Goal: Task Accomplishment & Management: Manage account settings

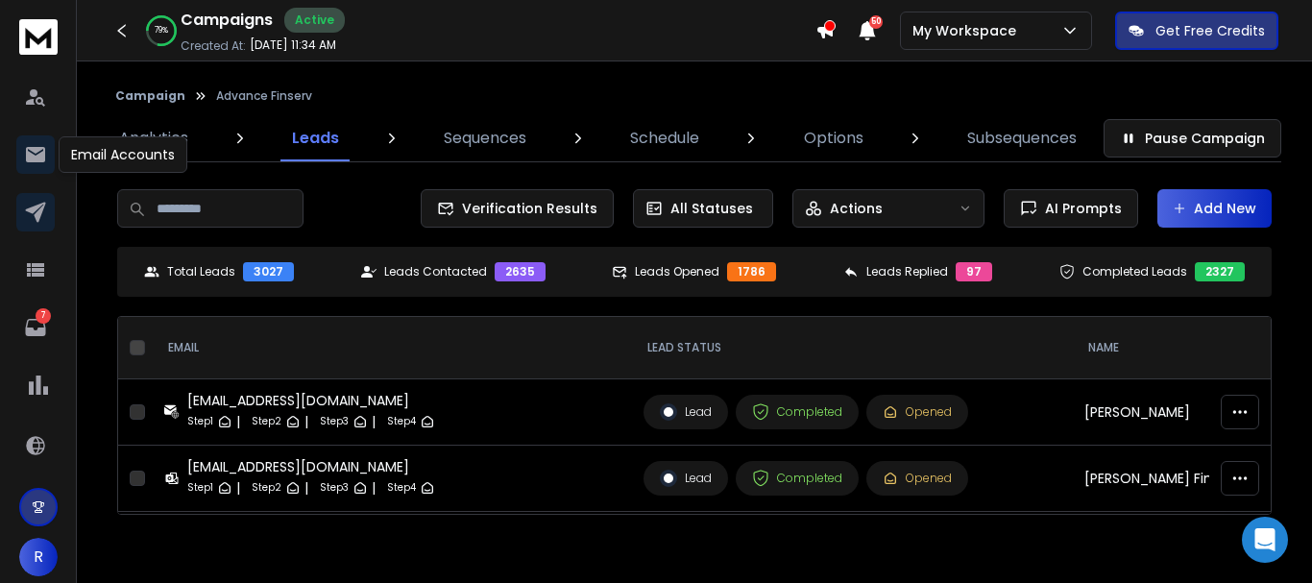
click at [49, 158] on link at bounding box center [35, 154] width 38 height 38
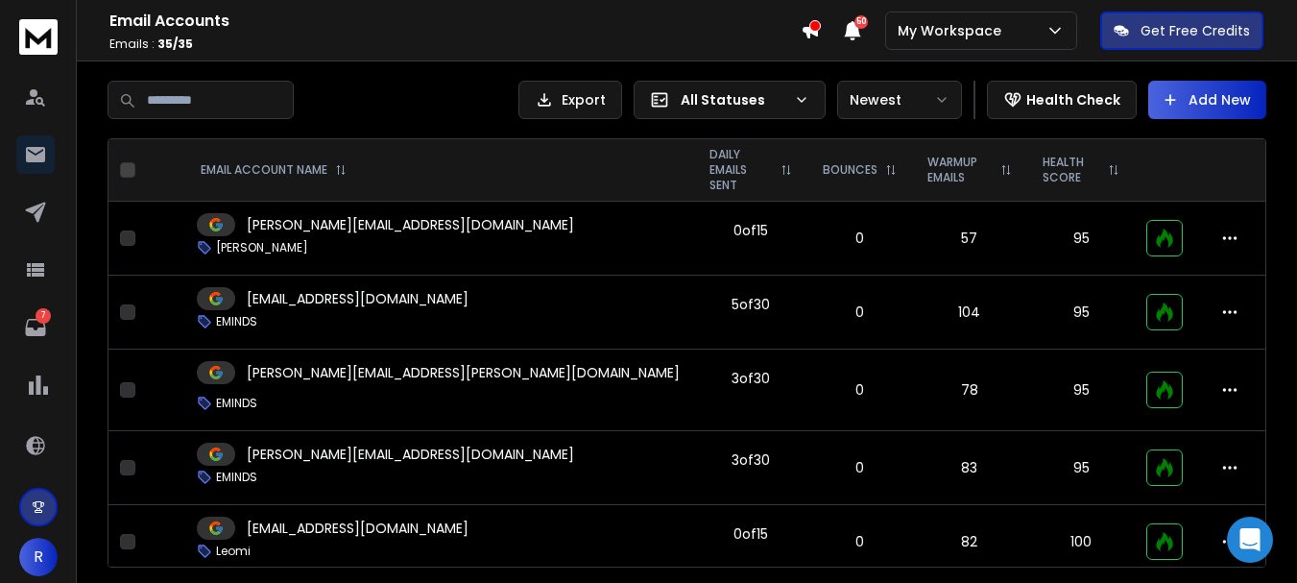
click at [752, 109] on div "All Statuses" at bounding box center [730, 100] width 192 height 38
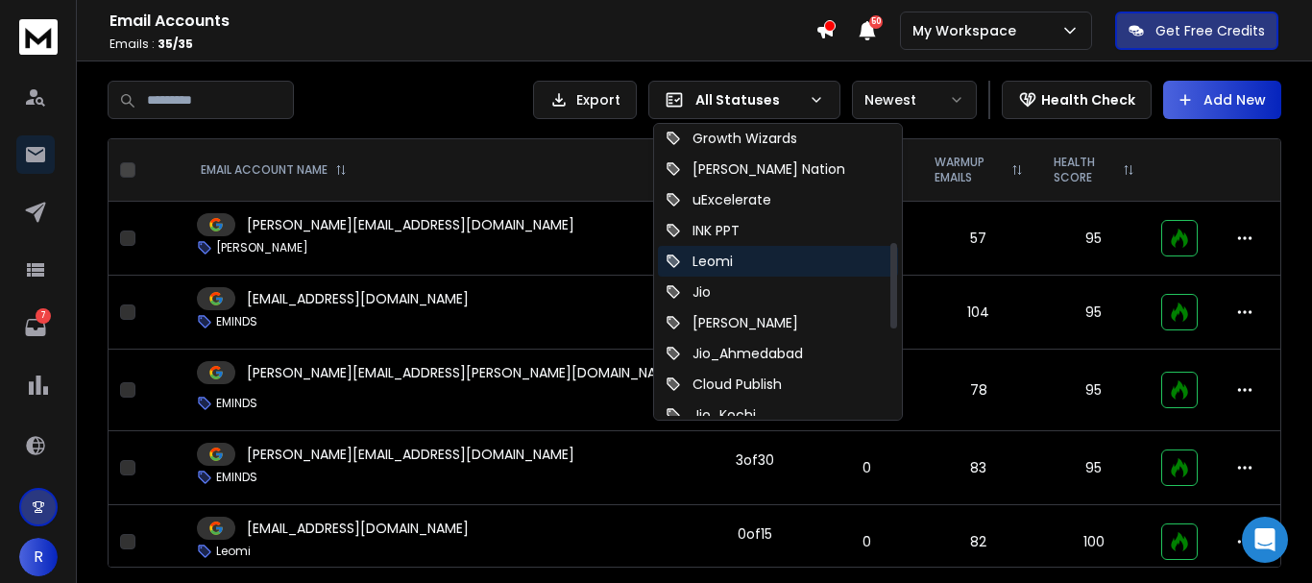
scroll to position [384, 0]
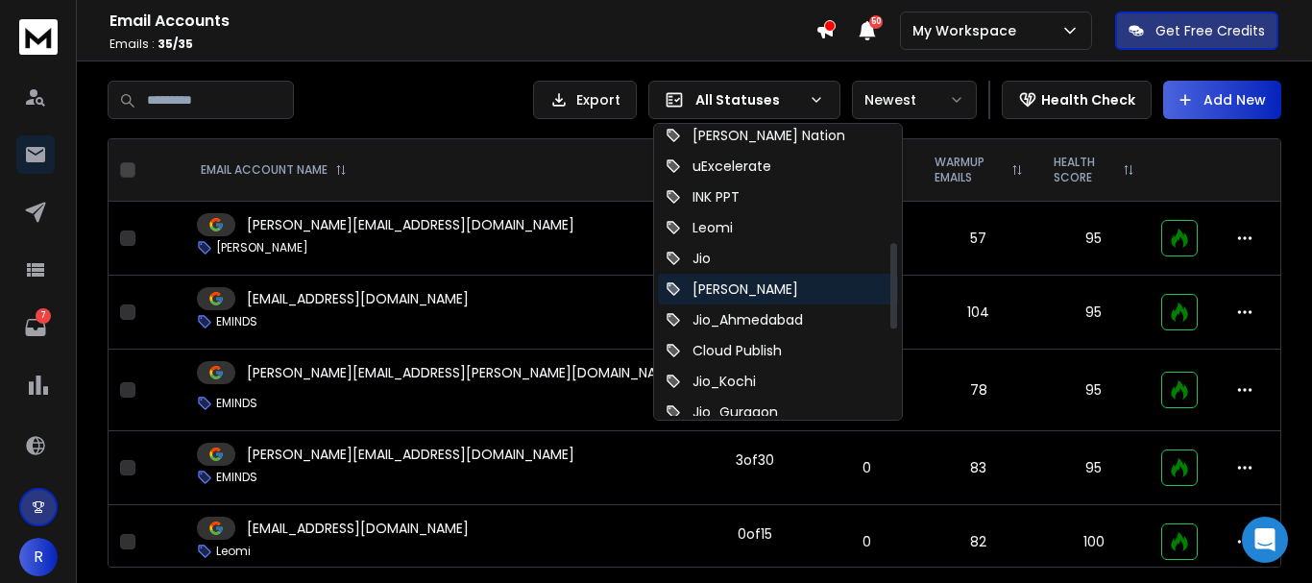
click at [739, 296] on div "[PERSON_NAME]" at bounding box center [778, 289] width 240 height 31
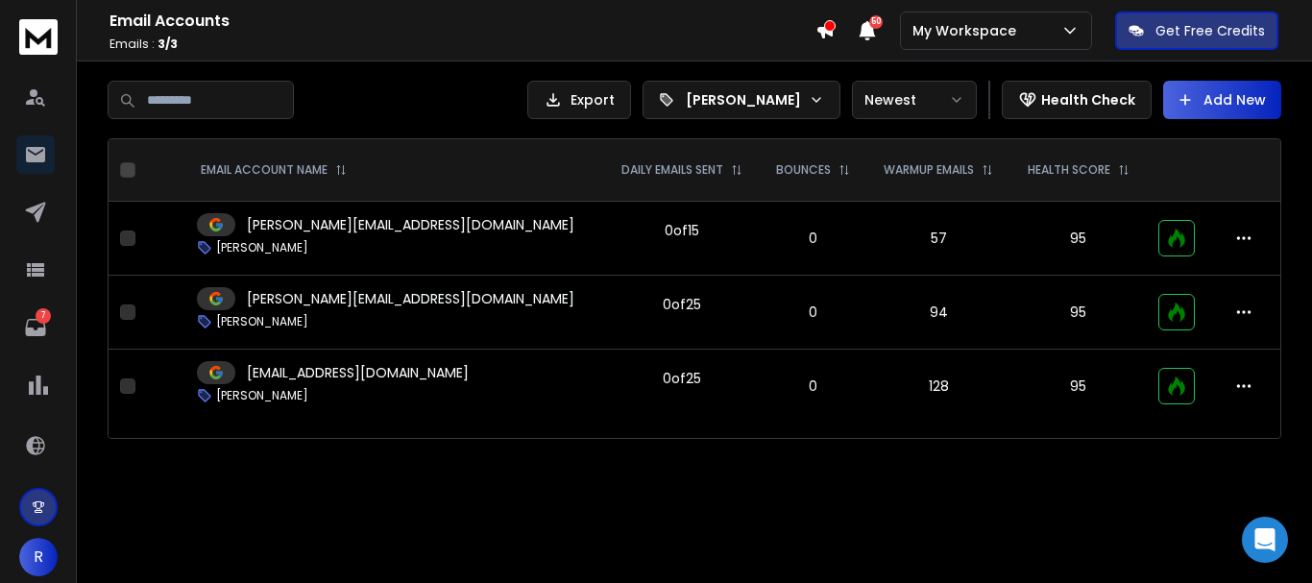
drag, startPoint x: 1099, startPoint y: 230, endPoint x: 1103, endPoint y: 209, distance: 21.5
click at [1103, 209] on td "95" at bounding box center [1077, 239] width 135 height 74
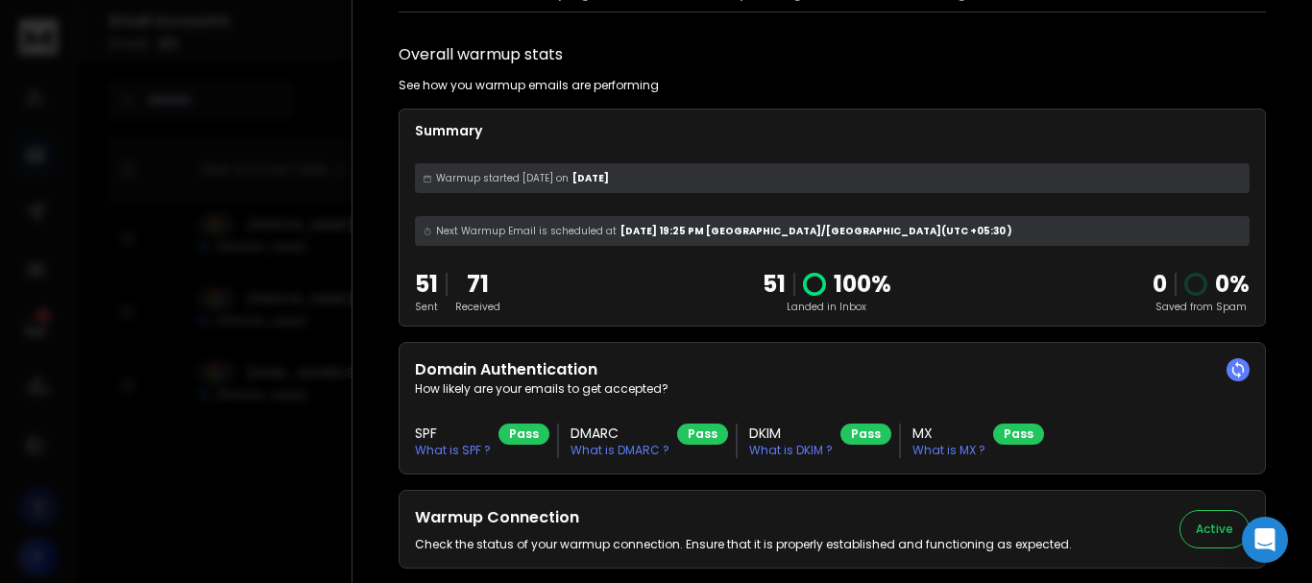
scroll to position [0, 0]
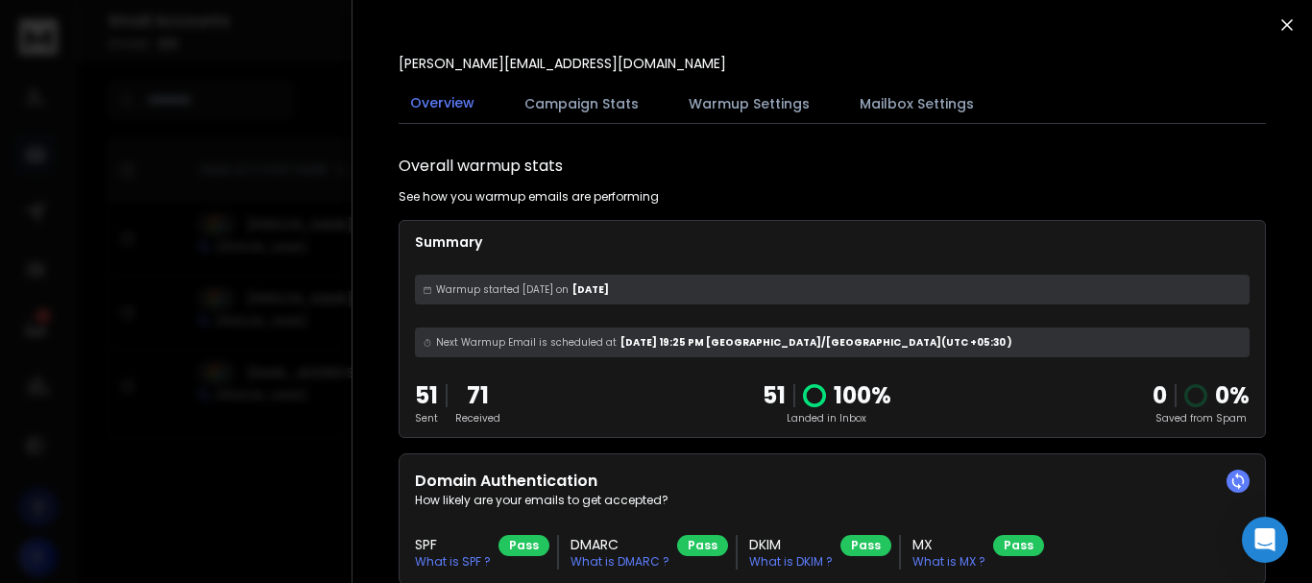
click at [1280, 22] on icon "button" at bounding box center [1286, 24] width 19 height 19
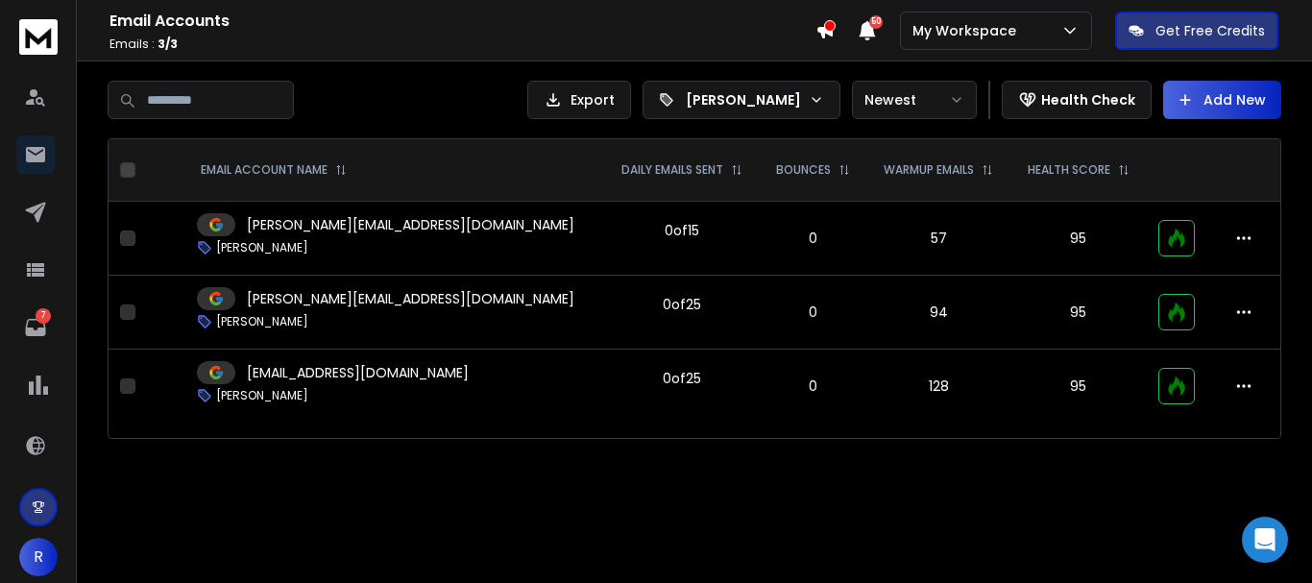
click at [390, 218] on p "[PERSON_NAME][EMAIL_ADDRESS][DOMAIN_NAME]" at bounding box center [410, 224] width 327 height 19
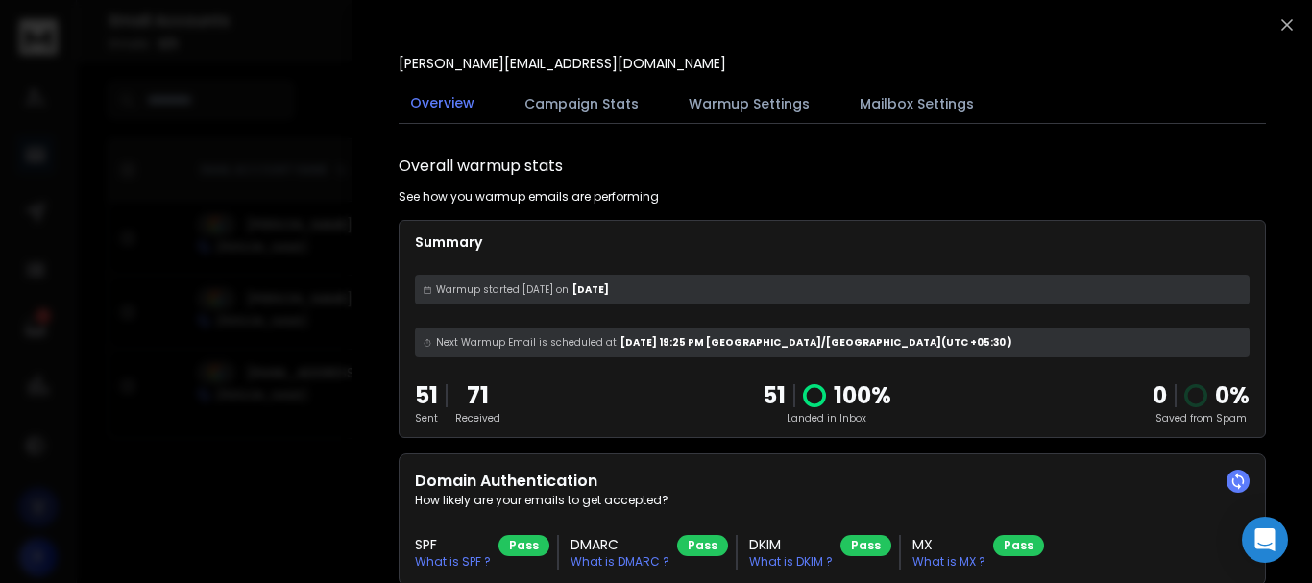
click at [892, 95] on button "Mailbox Settings" at bounding box center [916, 104] width 137 height 42
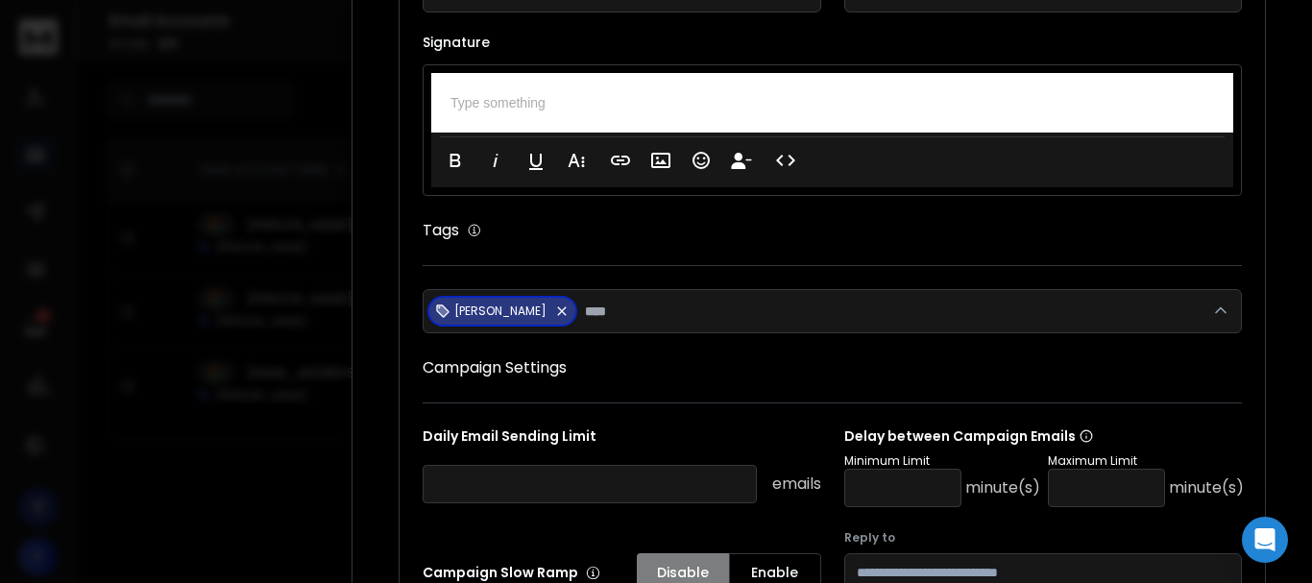
scroll to position [192, 0]
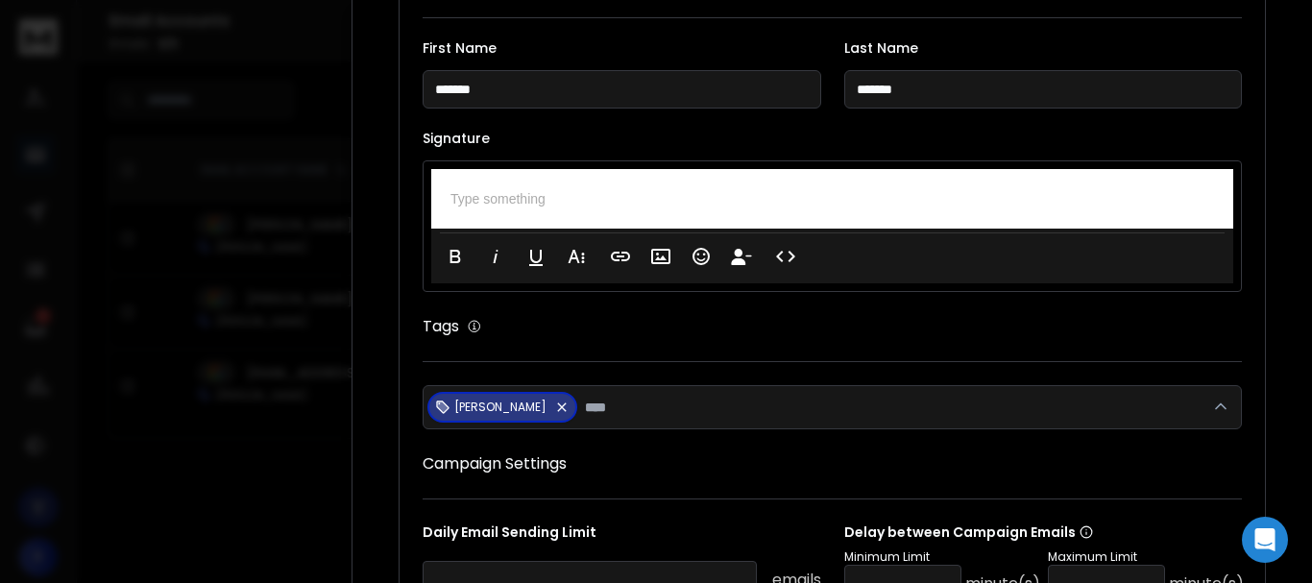
click at [525, 205] on div at bounding box center [831, 198] width 763 height 21
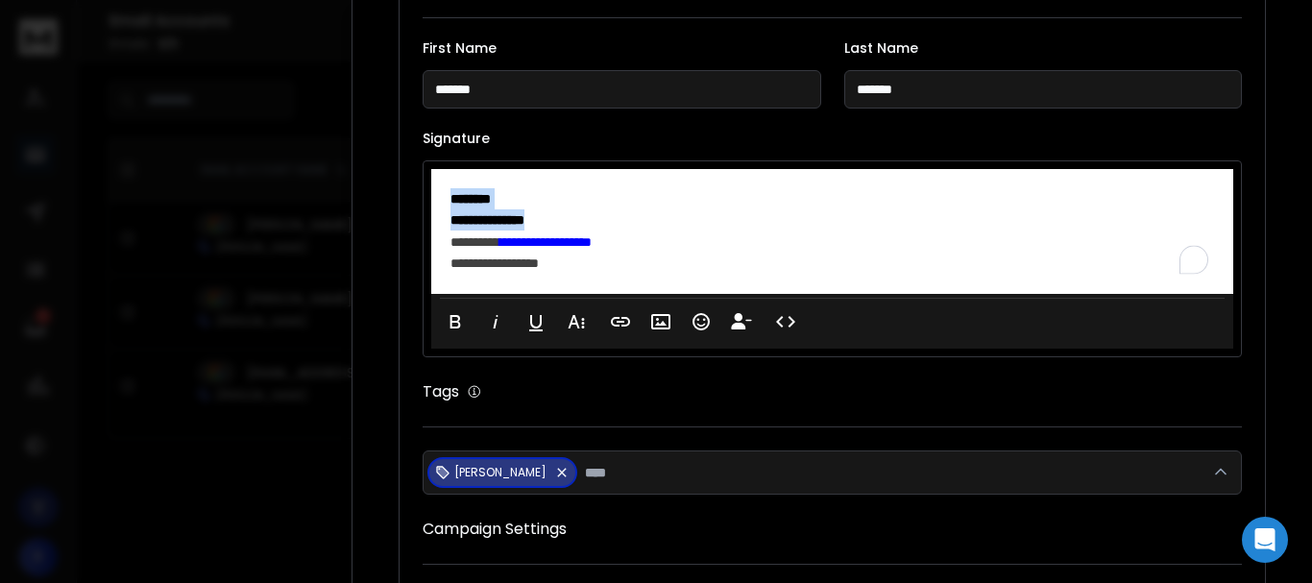
drag, startPoint x: 578, startPoint y: 219, endPoint x: 438, endPoint y: 197, distance: 141.9
click at [438, 197] on div "**********" at bounding box center [832, 231] width 802 height 125
click at [517, 200] on div "**********" at bounding box center [829, 231] width 758 height 86
drag, startPoint x: 530, startPoint y: 196, endPoint x: 432, endPoint y: 200, distance: 98.0
click at [432, 200] on div "**********" at bounding box center [832, 231] width 802 height 125
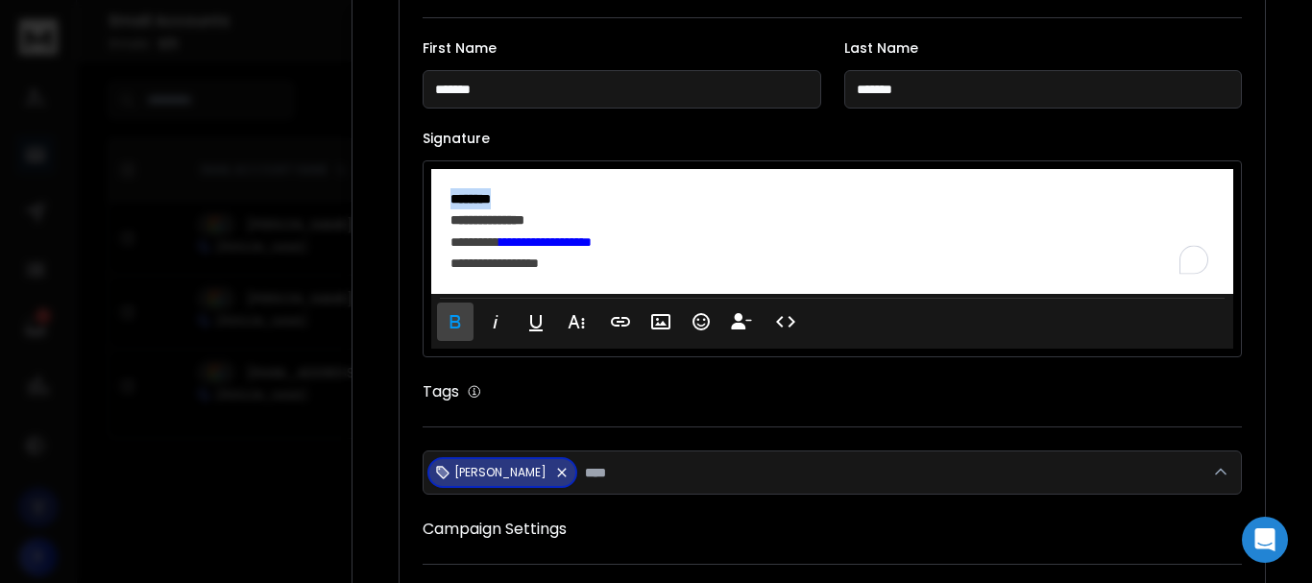
click at [464, 323] on icon "button" at bounding box center [455, 321] width 23 height 23
drag, startPoint x: 586, startPoint y: 221, endPoint x: 455, endPoint y: 220, distance: 130.6
click at [455, 220] on div "**********" at bounding box center [829, 231] width 758 height 86
click at [520, 213] on strong "**********" at bounding box center [487, 219] width 74 height 13
drag, startPoint x: 447, startPoint y: 238, endPoint x: 615, endPoint y: 261, distance: 169.6
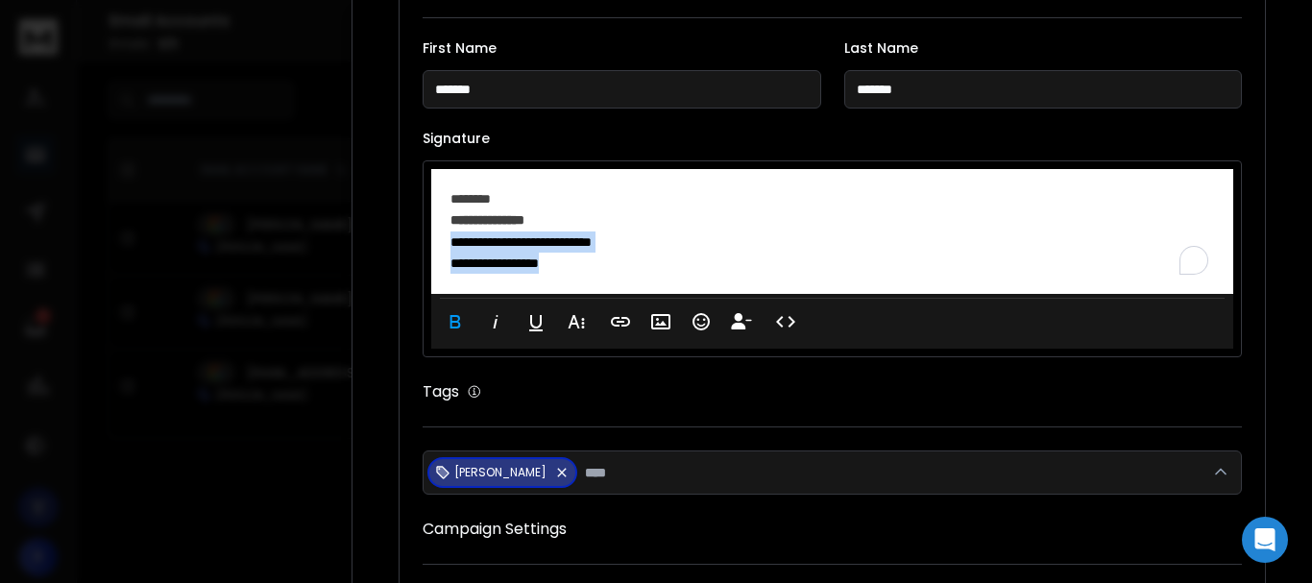
click at [615, 261] on div "**********" at bounding box center [832, 231] width 802 height 125
click at [461, 321] on icon "button" at bounding box center [455, 321] width 23 height 23
click at [733, 243] on div "**********" at bounding box center [829, 231] width 758 height 86
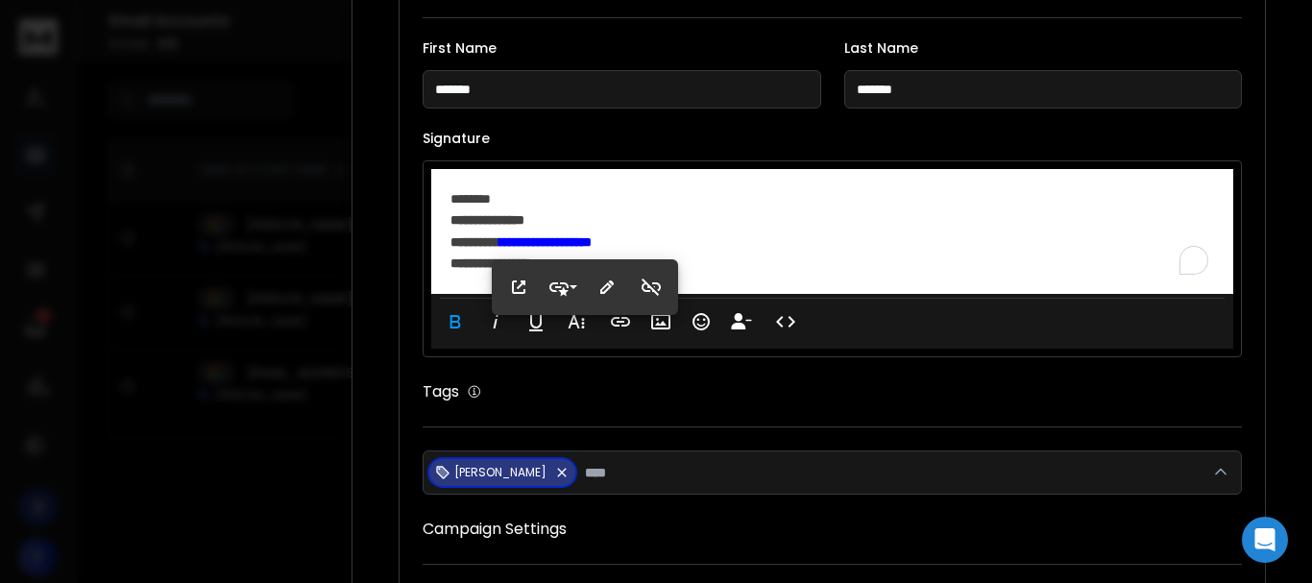
click at [811, 230] on div "**********" at bounding box center [829, 231] width 758 height 86
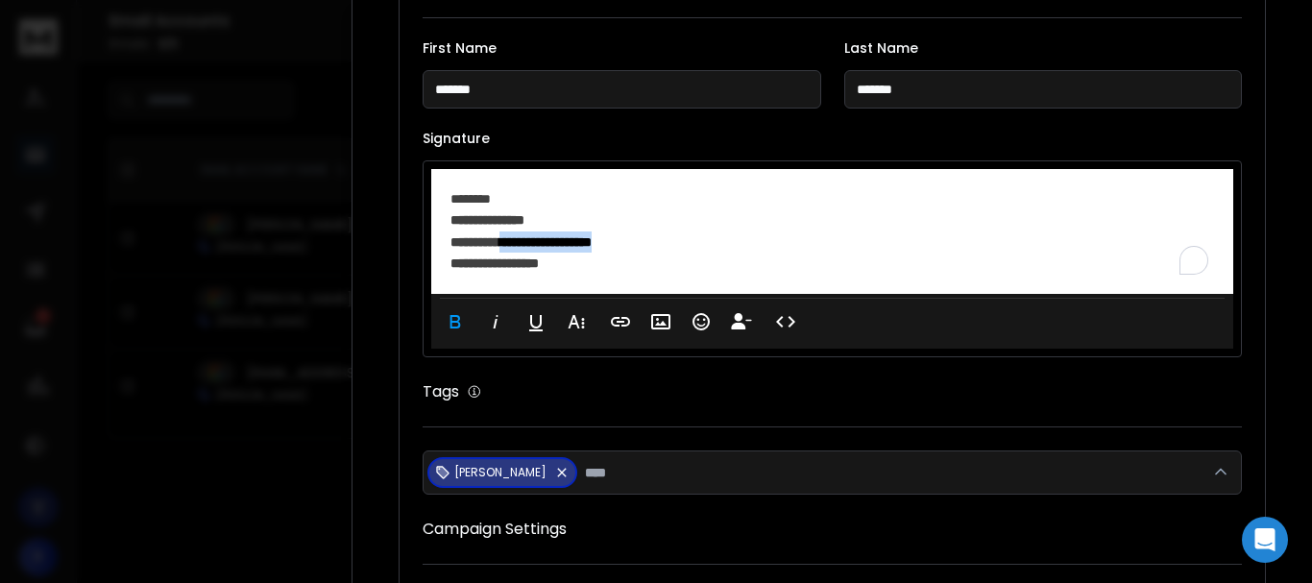
drag, startPoint x: 697, startPoint y: 236, endPoint x: 519, endPoint y: 248, distance: 179.0
click at [519, 248] on div "**********" at bounding box center [829, 231] width 758 height 86
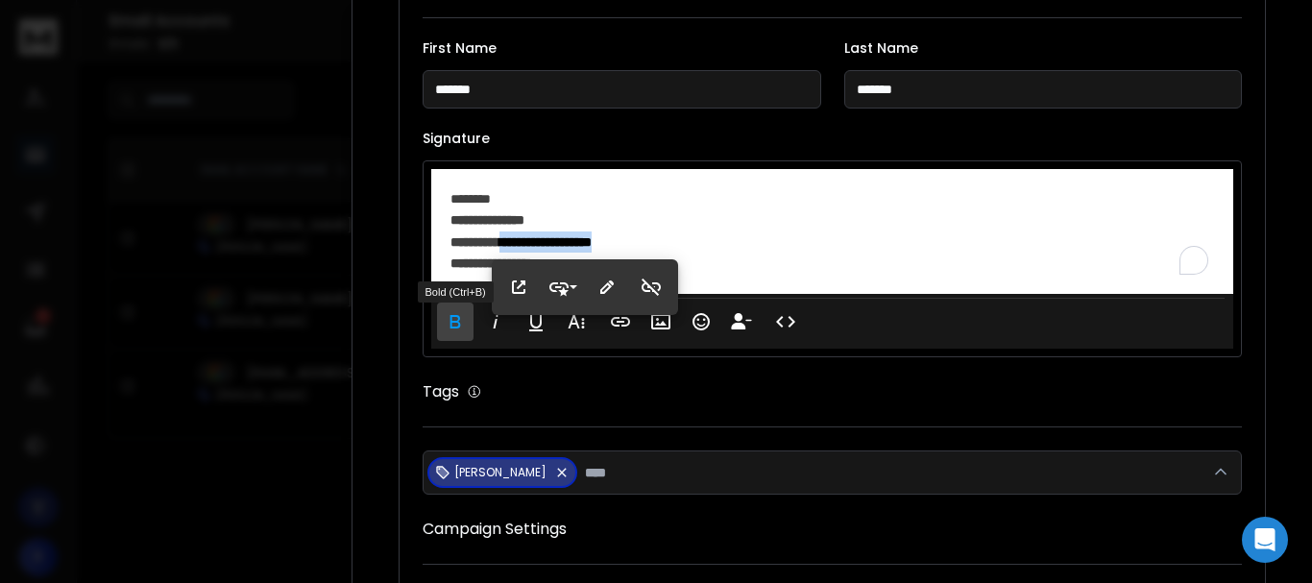
click at [448, 311] on icon "button" at bounding box center [455, 321] width 23 height 23
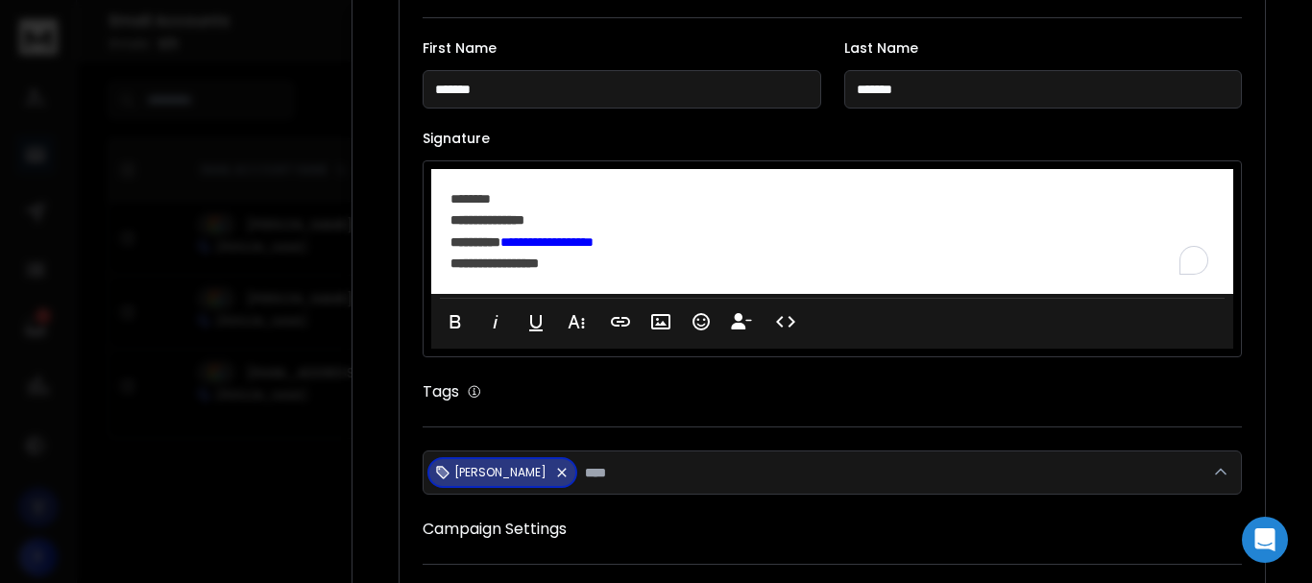
click at [747, 230] on div "**********" at bounding box center [829, 231] width 758 height 86
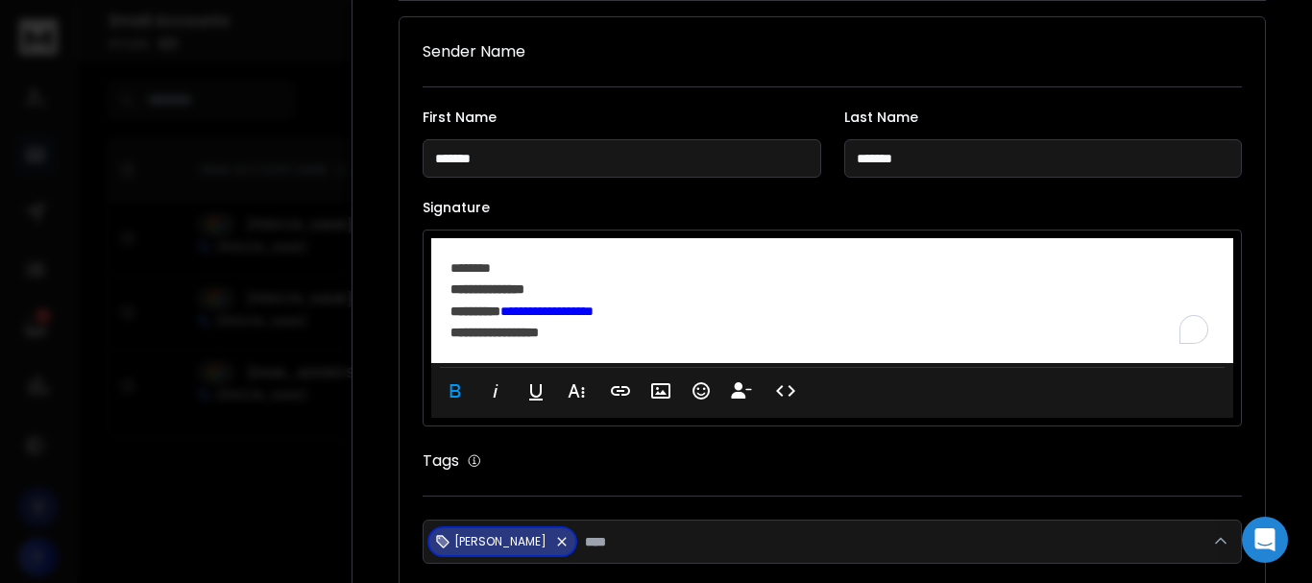
scroll to position [96, 0]
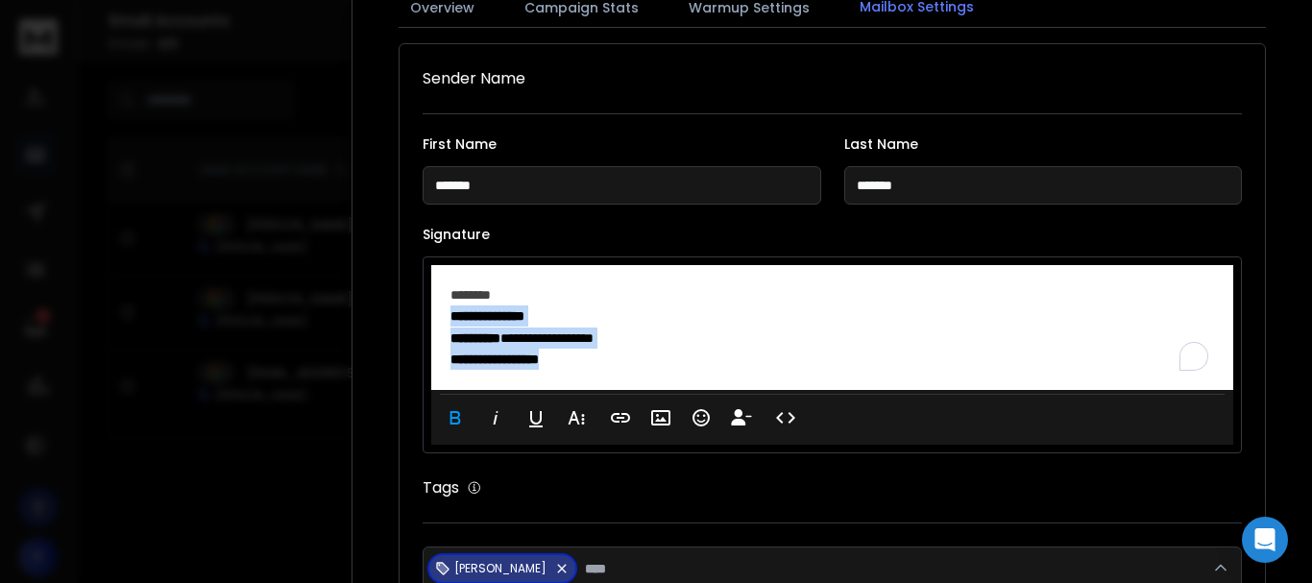
drag, startPoint x: 609, startPoint y: 364, endPoint x: 434, endPoint y: 308, distance: 183.4
click at [434, 308] on div "**********" at bounding box center [832, 327] width 802 height 125
click at [453, 413] on icon "button" at bounding box center [455, 417] width 23 height 23
click at [475, 367] on div "**********" at bounding box center [829, 327] width 758 height 86
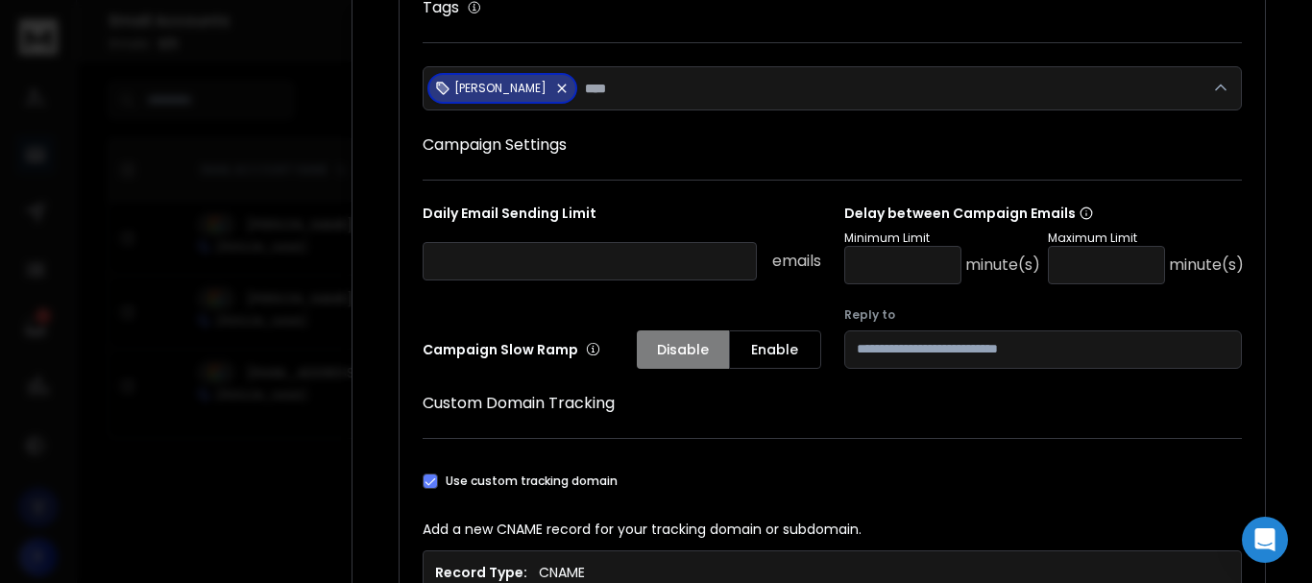
scroll to position [944, 0]
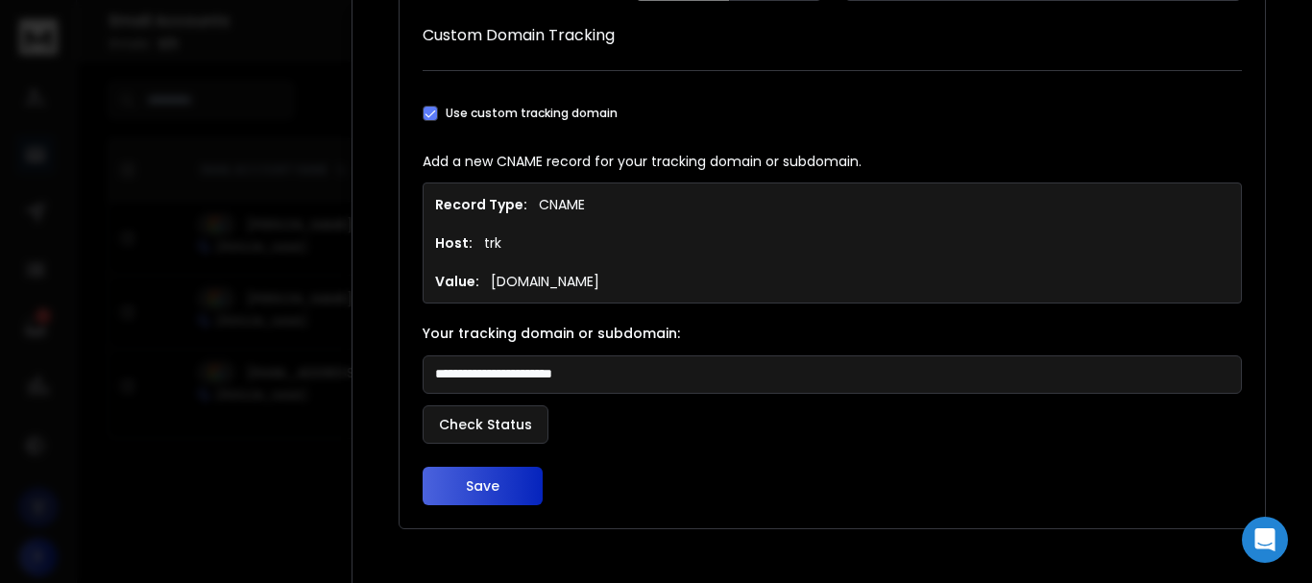
click at [503, 489] on button "Save" at bounding box center [483, 486] width 120 height 38
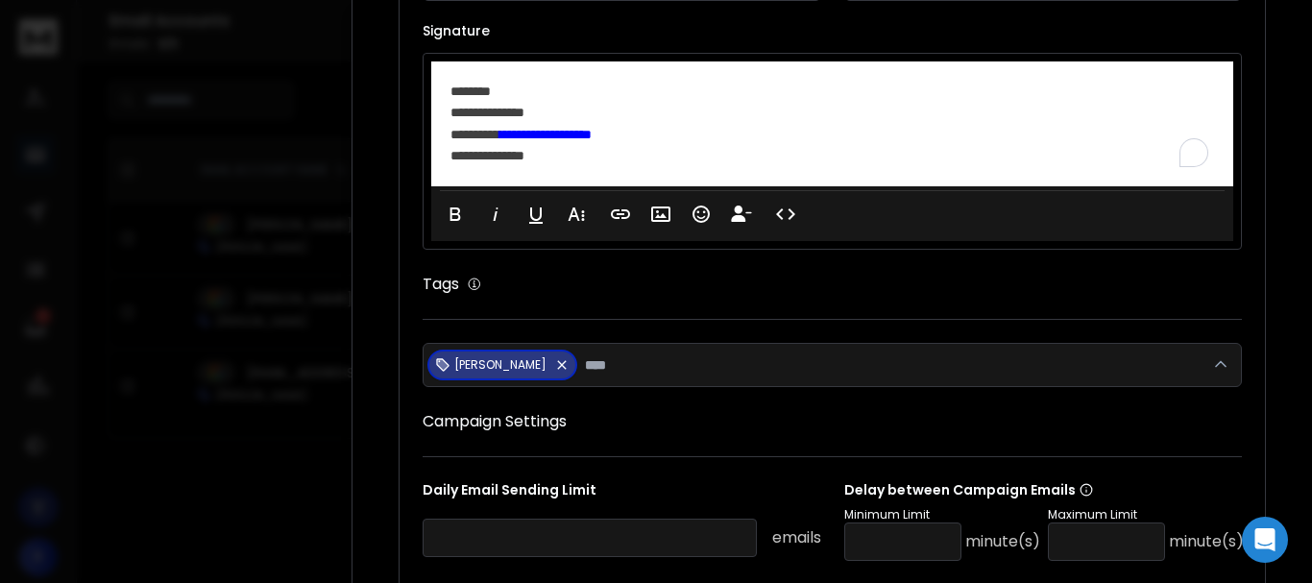
scroll to position [176, 0]
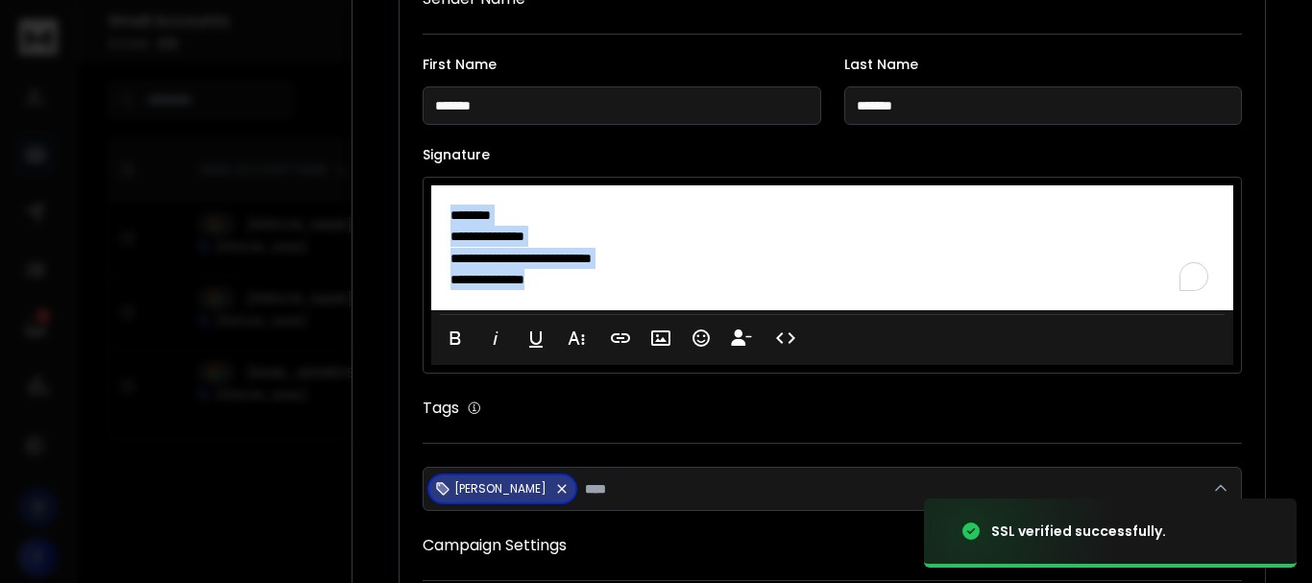
drag, startPoint x: 563, startPoint y: 282, endPoint x: 413, endPoint y: 220, distance: 162.3
copy div "**********"
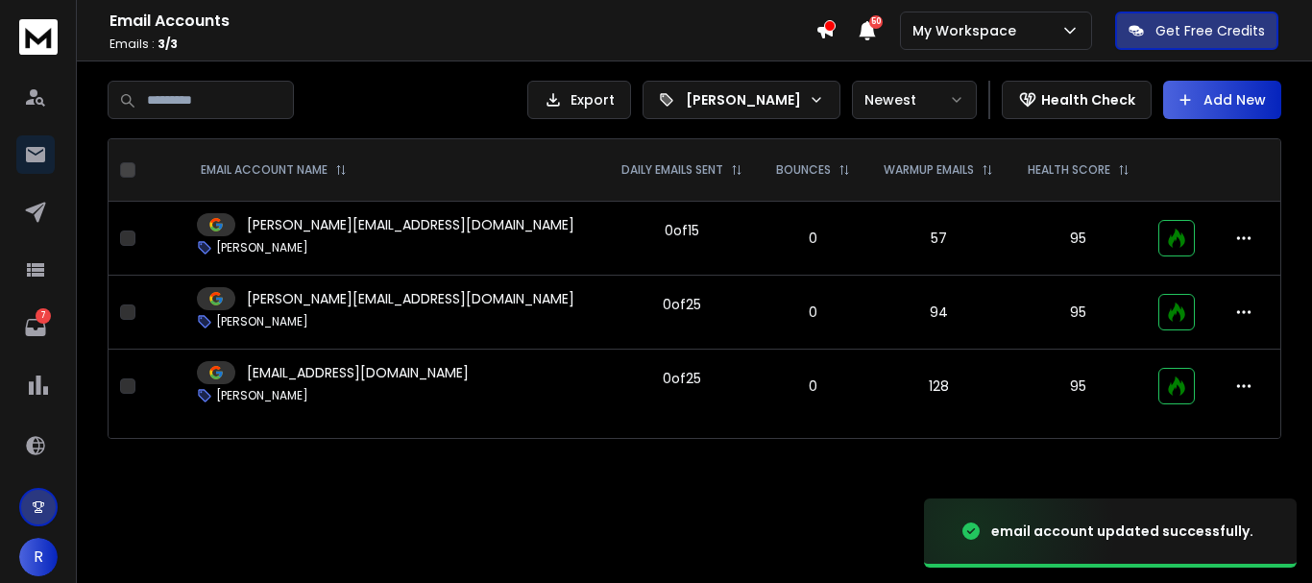
click at [322, 290] on p "[PERSON_NAME][EMAIL_ADDRESS][DOMAIN_NAME]" at bounding box center [410, 298] width 327 height 19
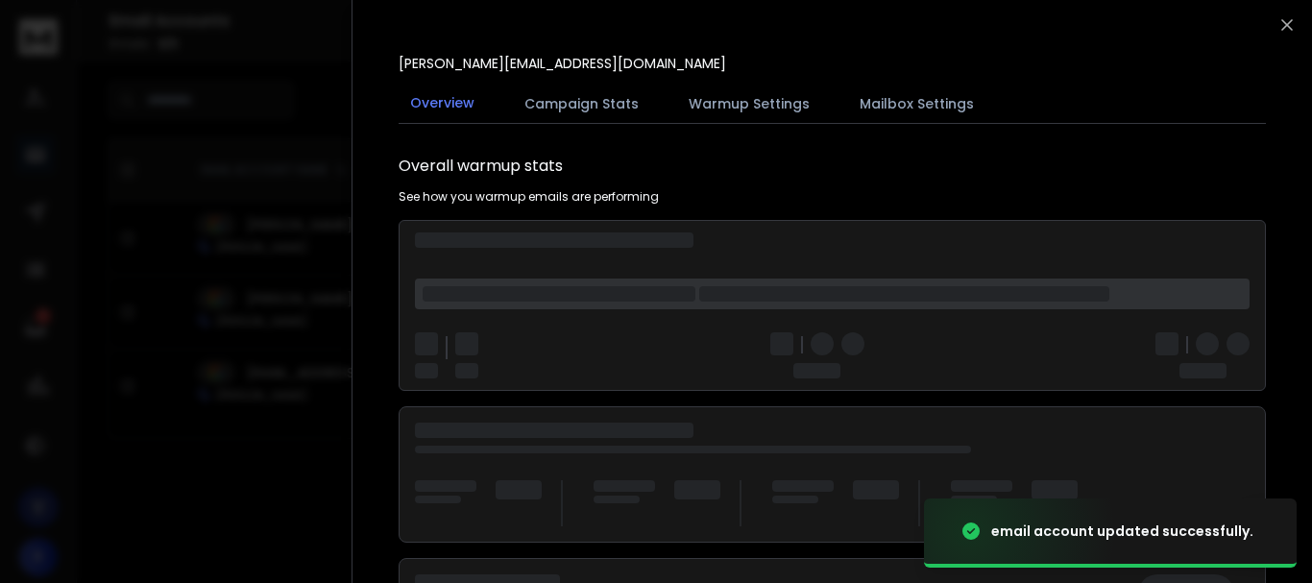
click at [877, 93] on button "Mailbox Settings" at bounding box center [916, 104] width 137 height 42
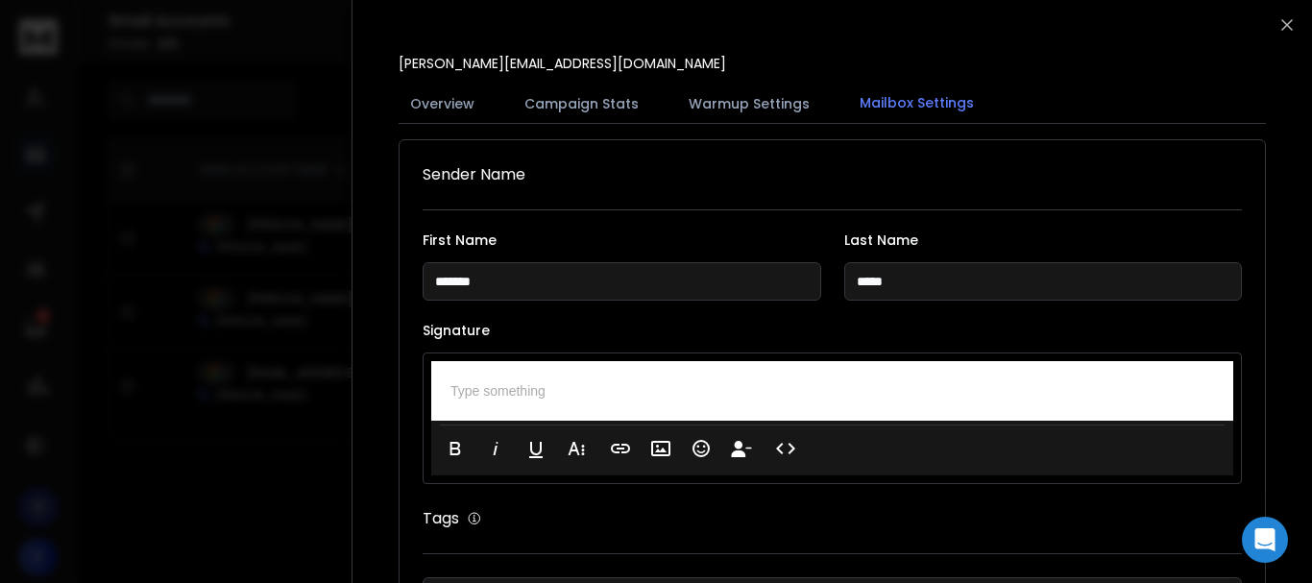
drag, startPoint x: 521, startPoint y: 419, endPoint x: 526, endPoint y: 383, distance: 35.9
click at [525, 409] on div at bounding box center [832, 391] width 802 height 60
click at [526, 383] on div "To enrich screen reader interactions, please activate Accessibility in Grammarl…" at bounding box center [831, 390] width 763 height 21
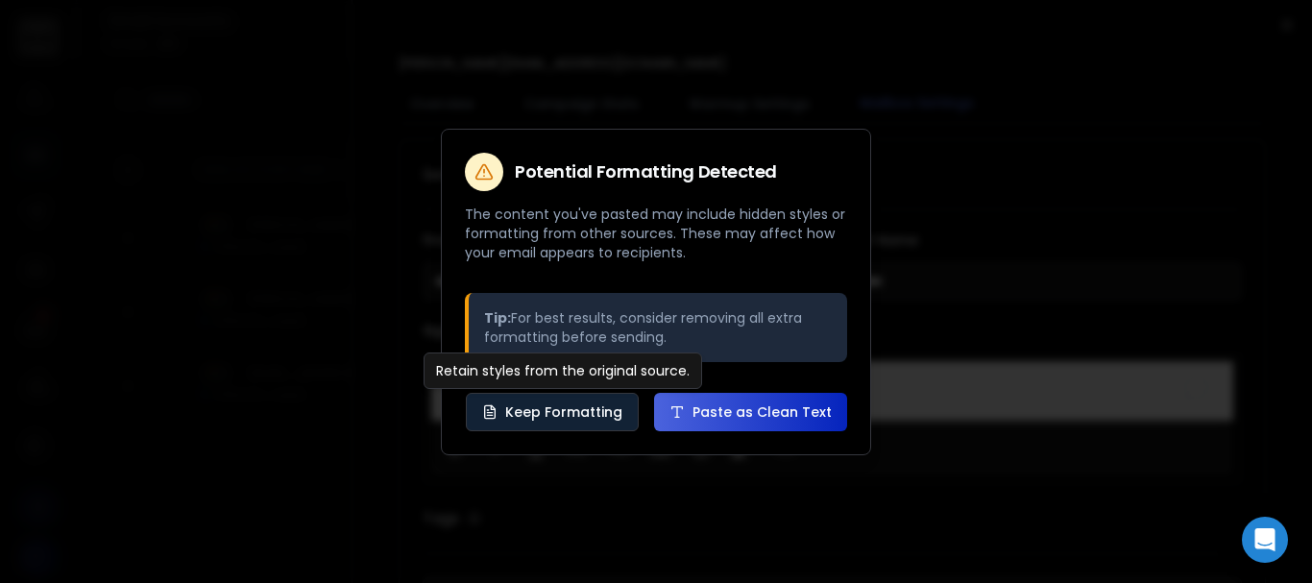
click at [578, 407] on button "Keep Formatting" at bounding box center [552, 412] width 173 height 38
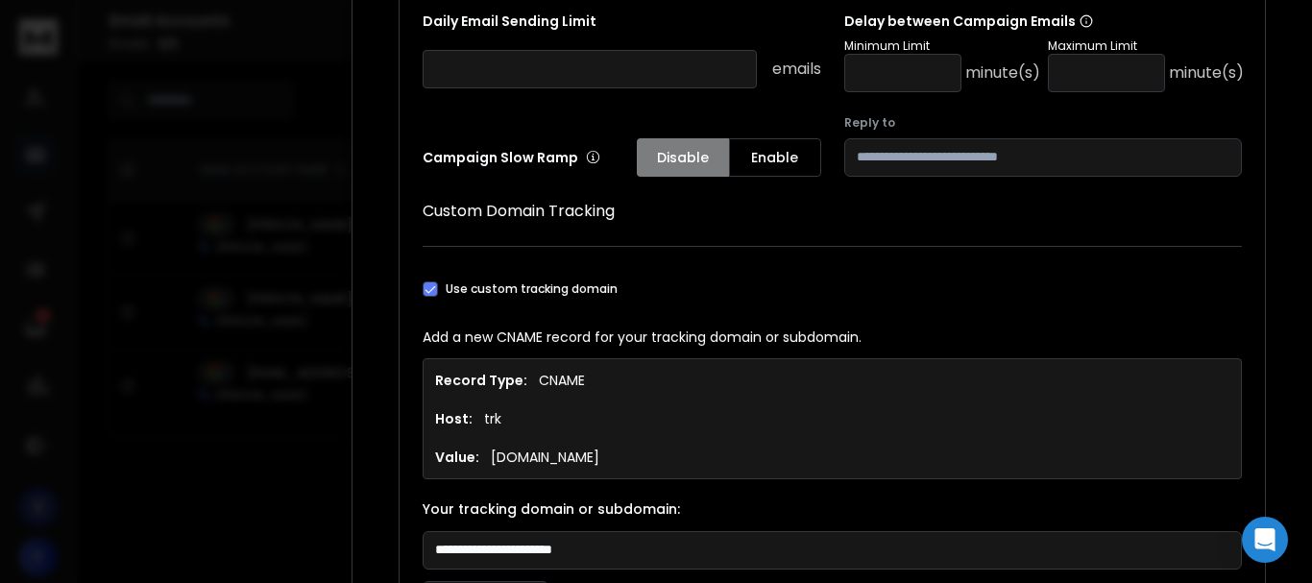
scroll to position [944, 0]
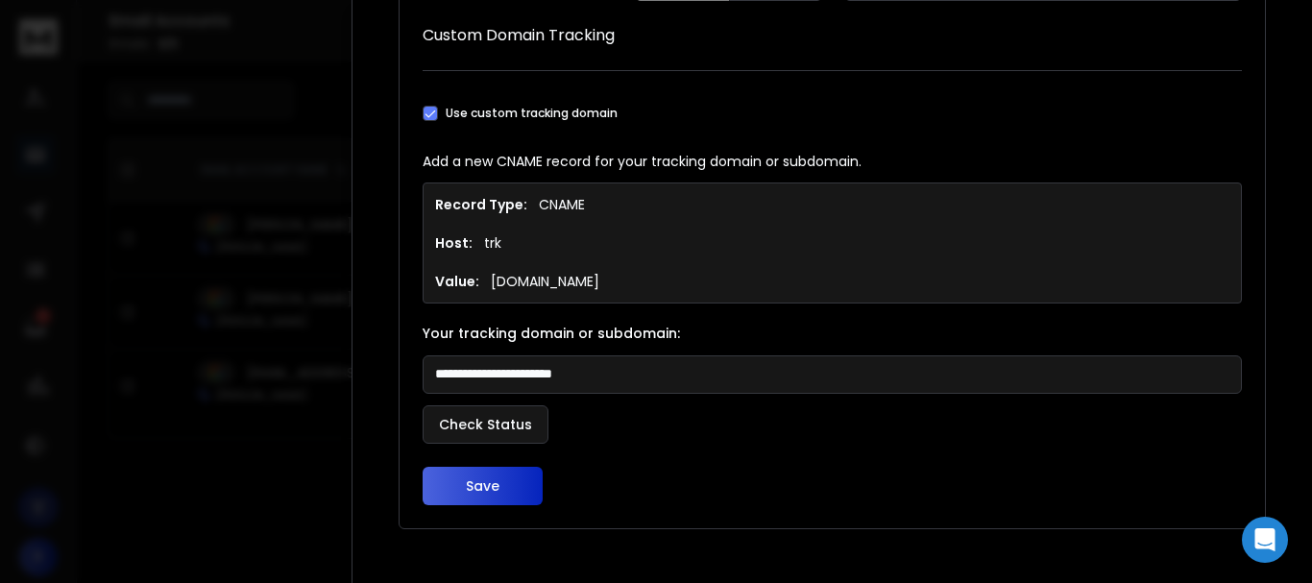
click at [497, 485] on button "Save" at bounding box center [483, 486] width 120 height 38
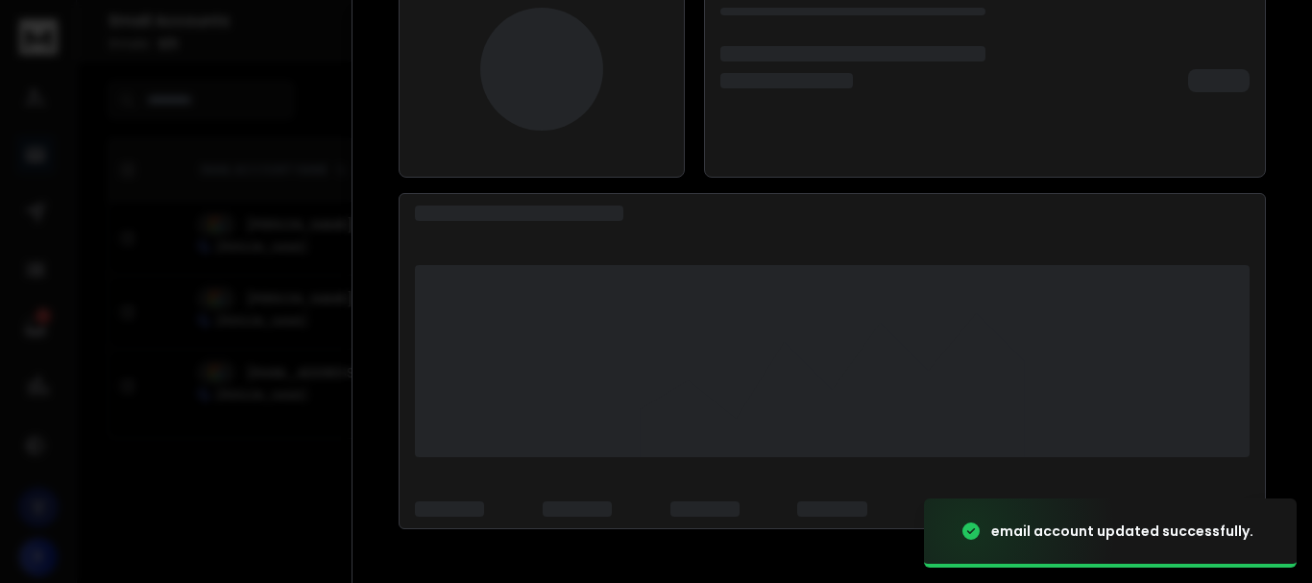
scroll to position [684, 0]
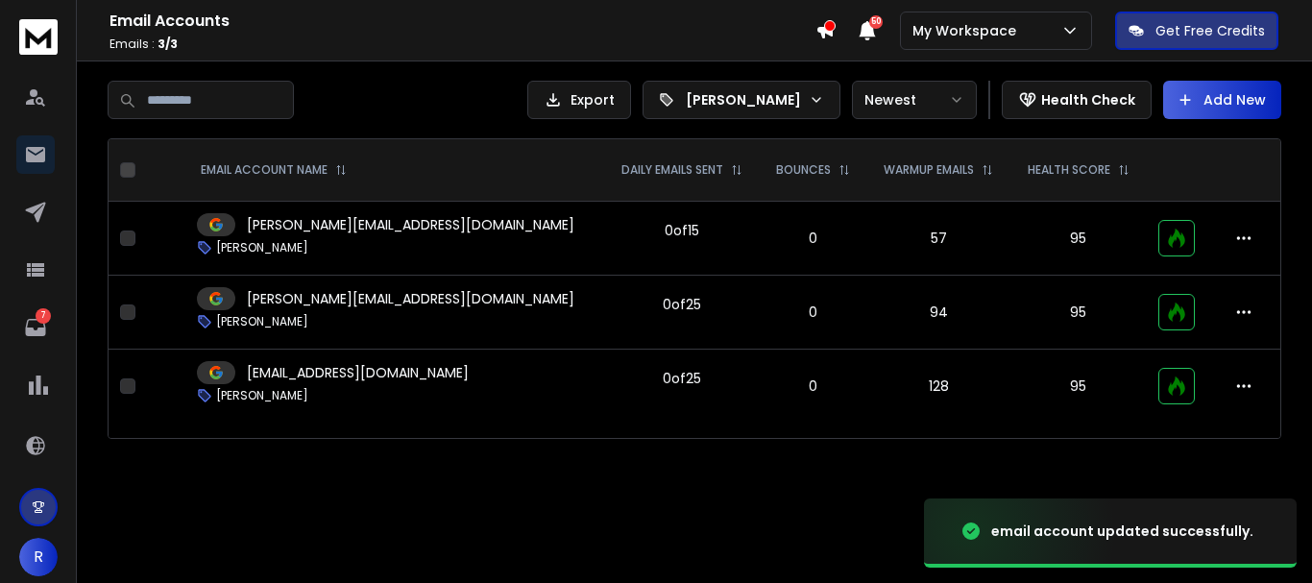
click at [402, 368] on p "[EMAIL_ADDRESS][DOMAIN_NAME]" at bounding box center [358, 372] width 222 height 19
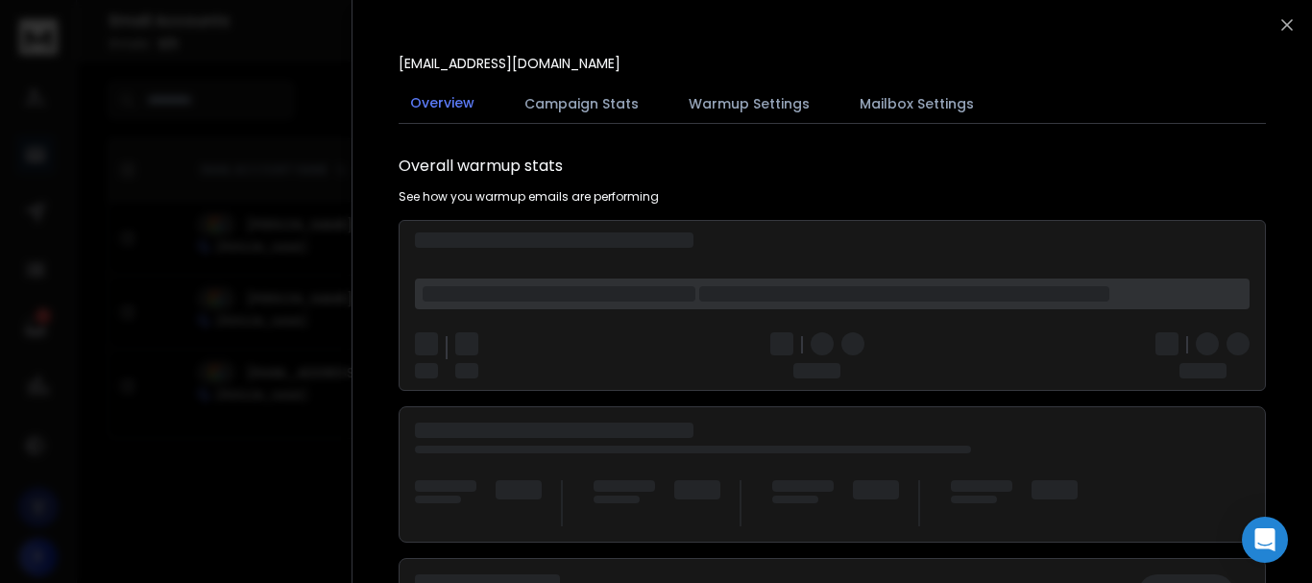
click at [871, 92] on button "Mailbox Settings" at bounding box center [916, 104] width 137 height 42
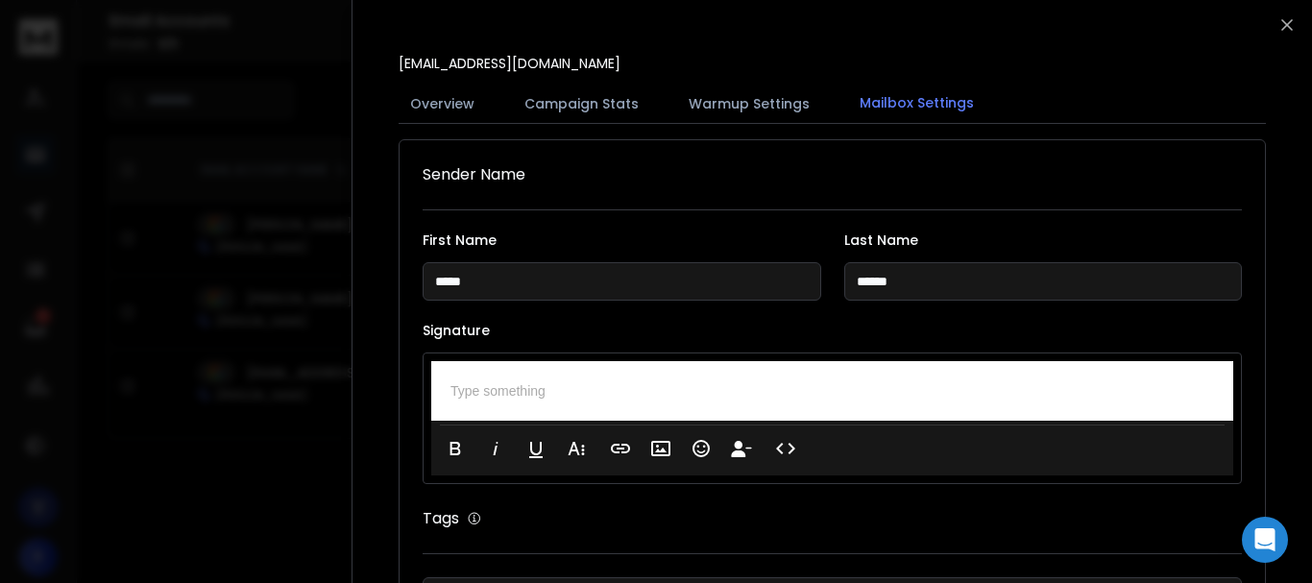
click at [482, 400] on div at bounding box center [831, 390] width 763 height 21
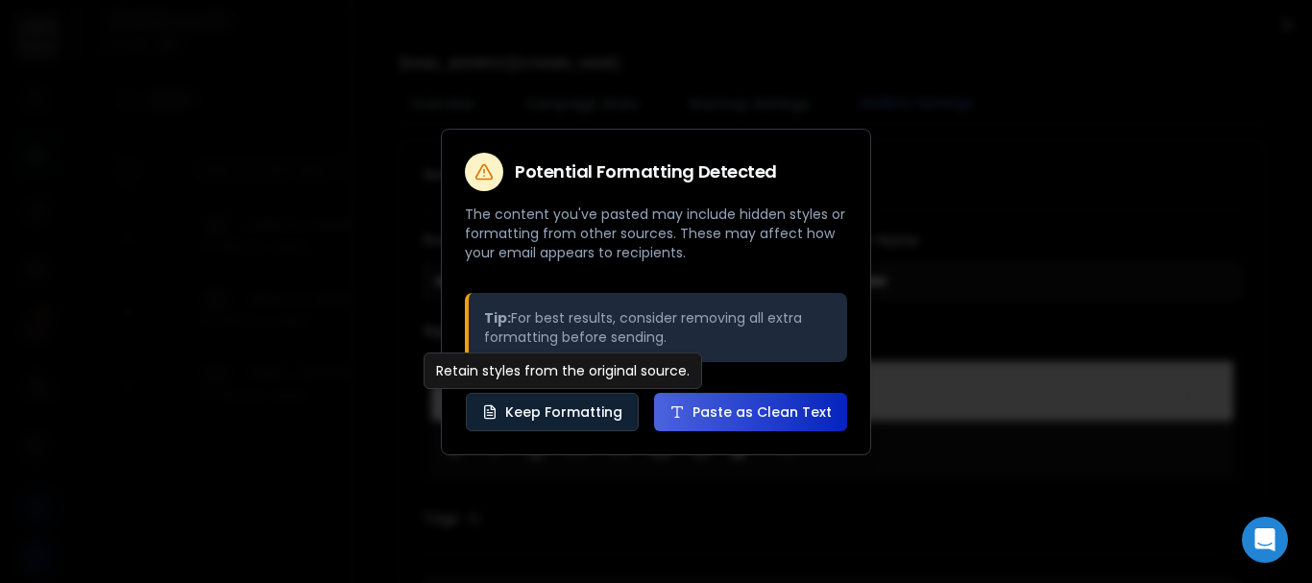
click at [611, 408] on button "Keep Formatting" at bounding box center [552, 412] width 173 height 38
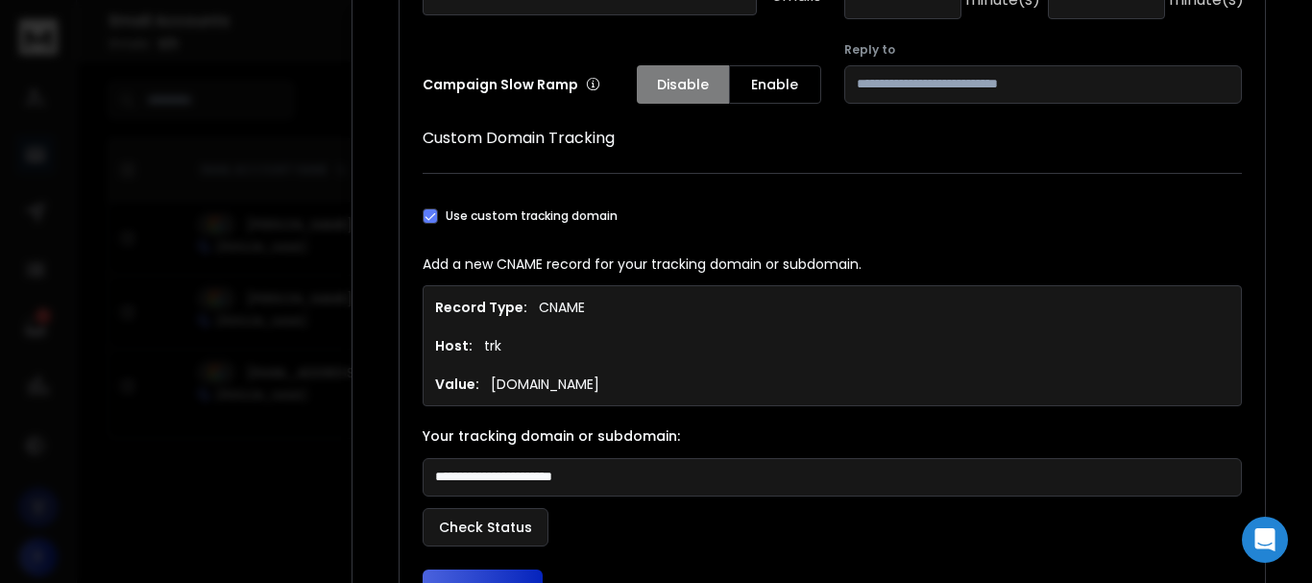
scroll to position [944, 0]
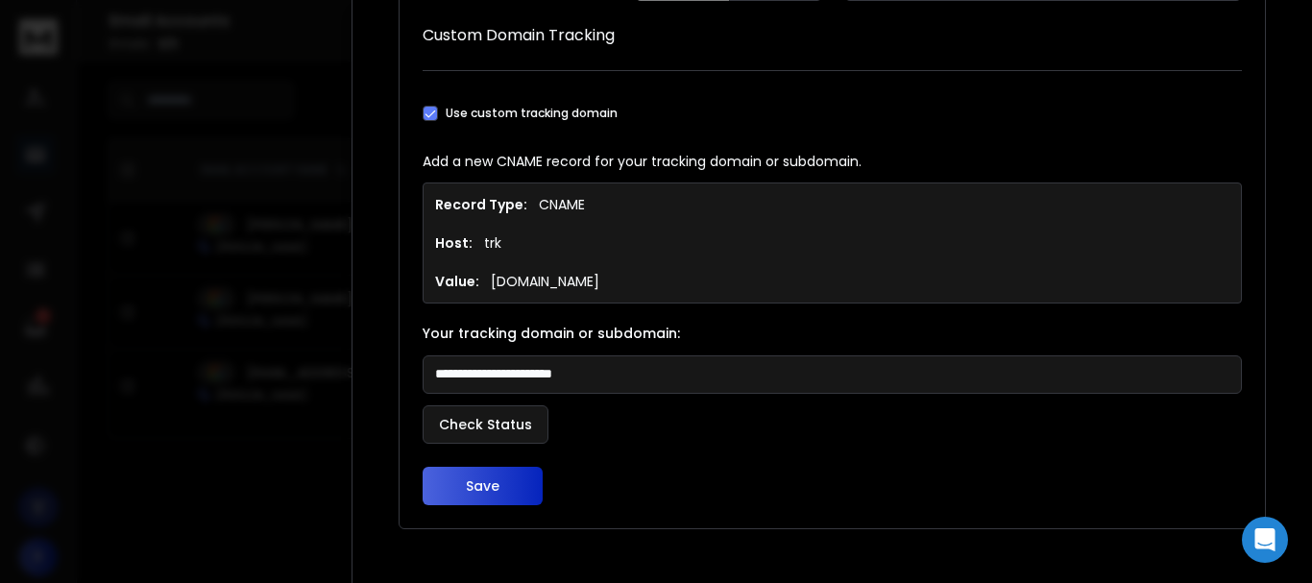
click at [497, 488] on button "Save" at bounding box center [483, 486] width 120 height 38
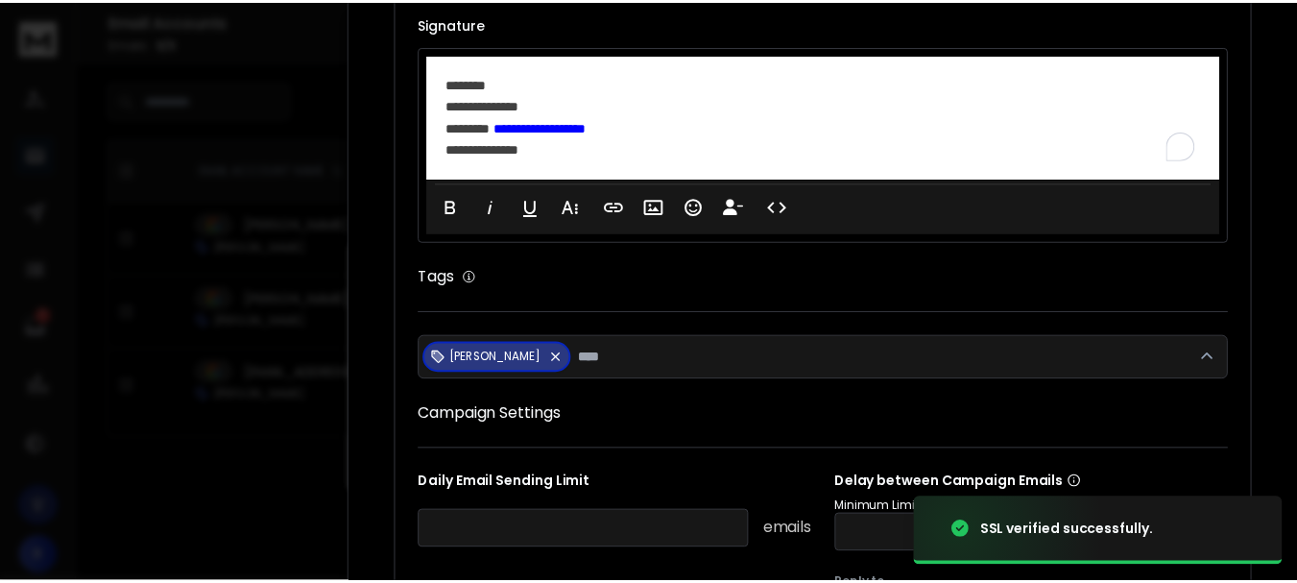
scroll to position [0, 0]
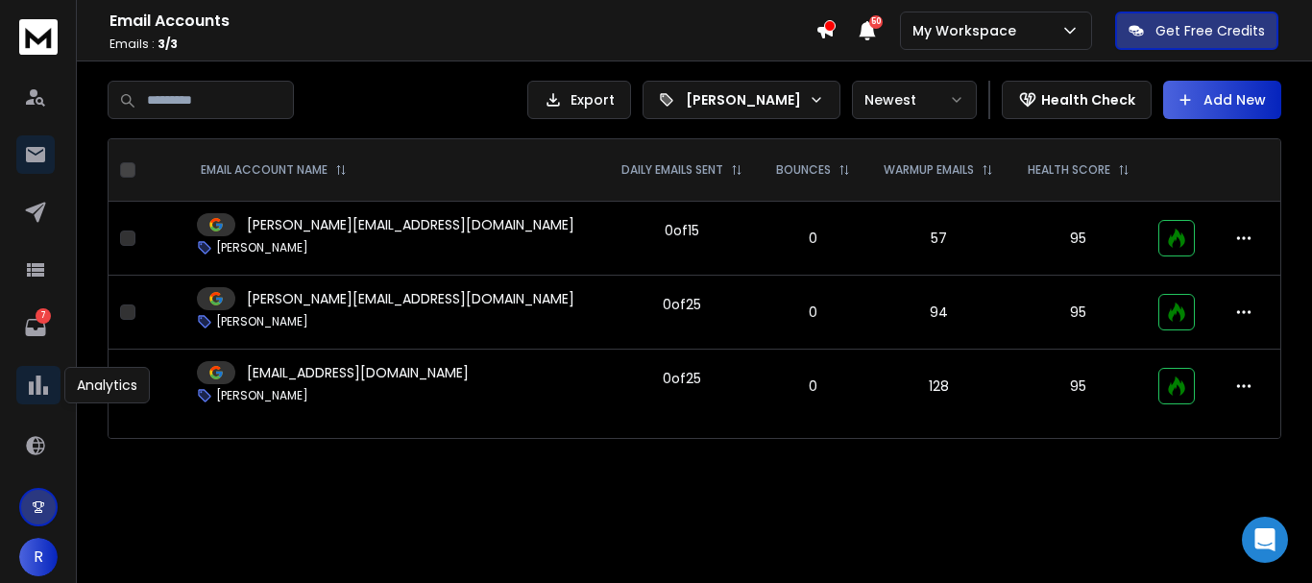
click at [40, 383] on icon at bounding box center [38, 385] width 19 height 19
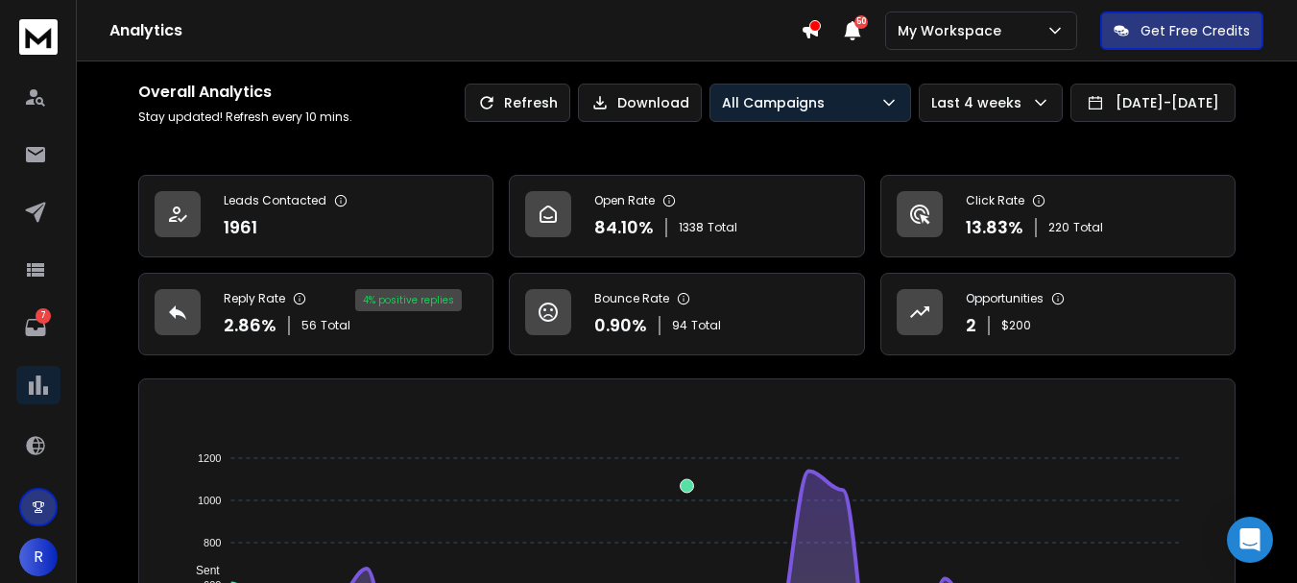
click at [741, 87] on button "All Campaigns" at bounding box center [811, 103] width 202 height 38
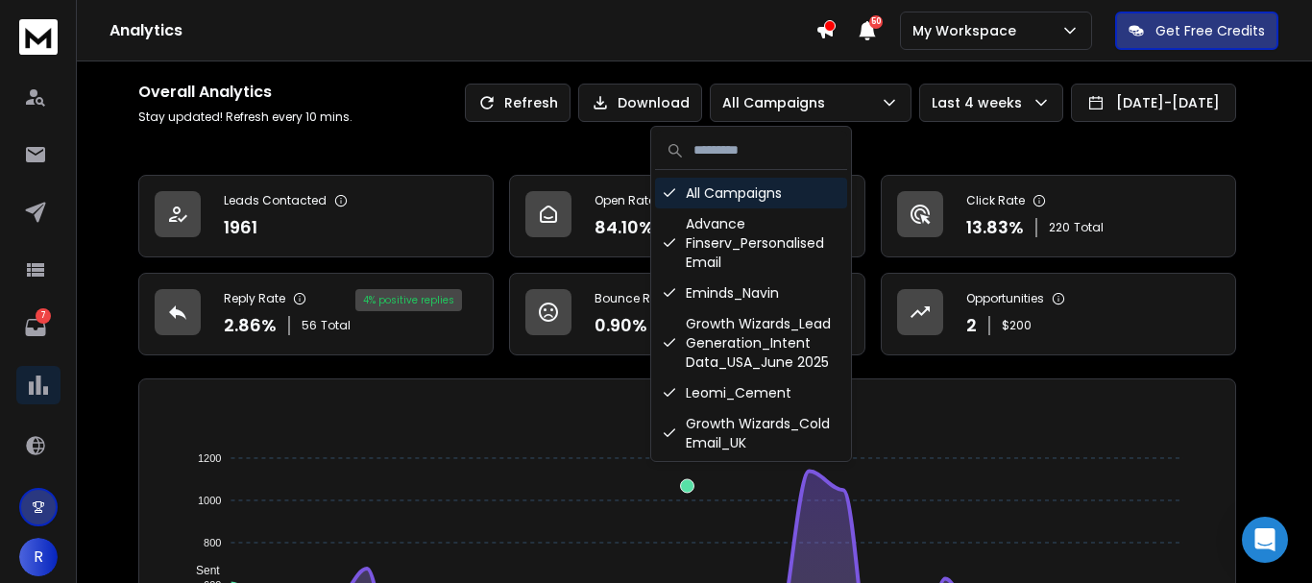
click at [729, 189] on div "All Campaigns" at bounding box center [751, 193] width 192 height 31
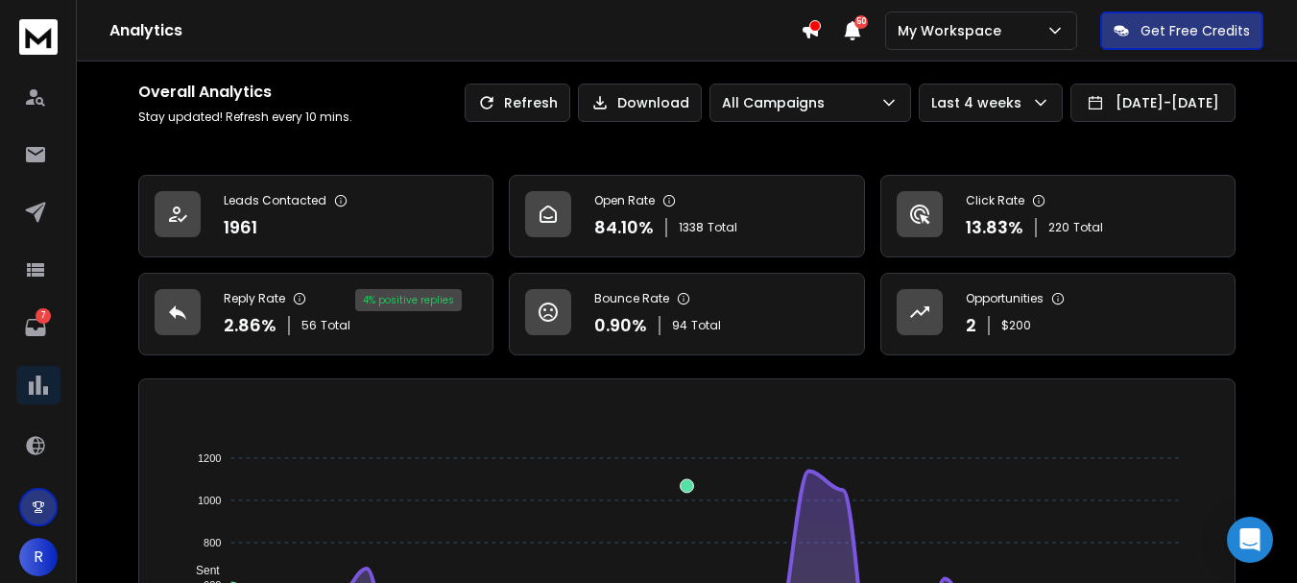
click at [739, 109] on p "All Campaigns" at bounding box center [777, 102] width 110 height 19
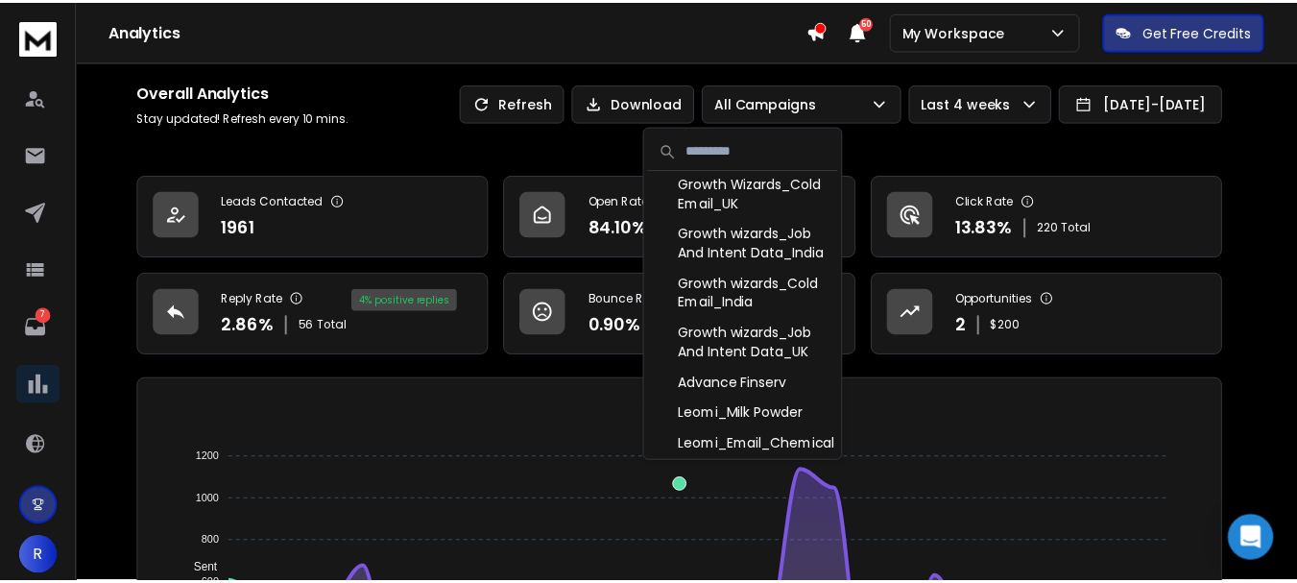
scroll to position [277, 0]
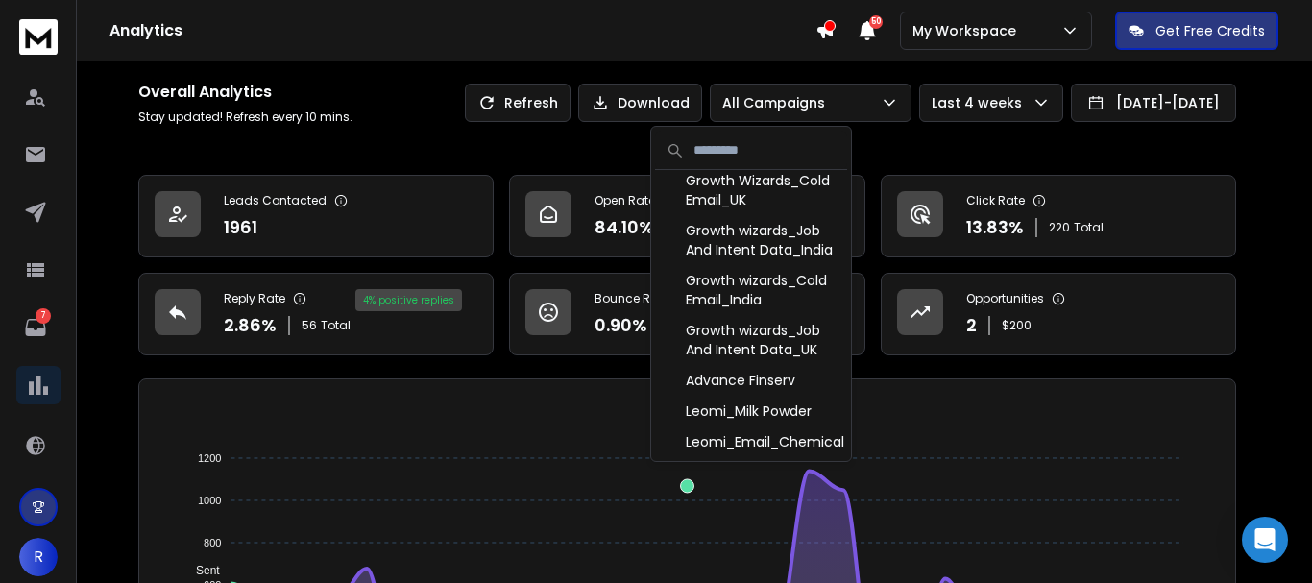
click at [388, 365] on div "Leads Contacted 1961 Open Rate 84.10 % 1338 Total Click Rate 13.83 % 220 Total …" at bounding box center [687, 491] width 1098 height 632
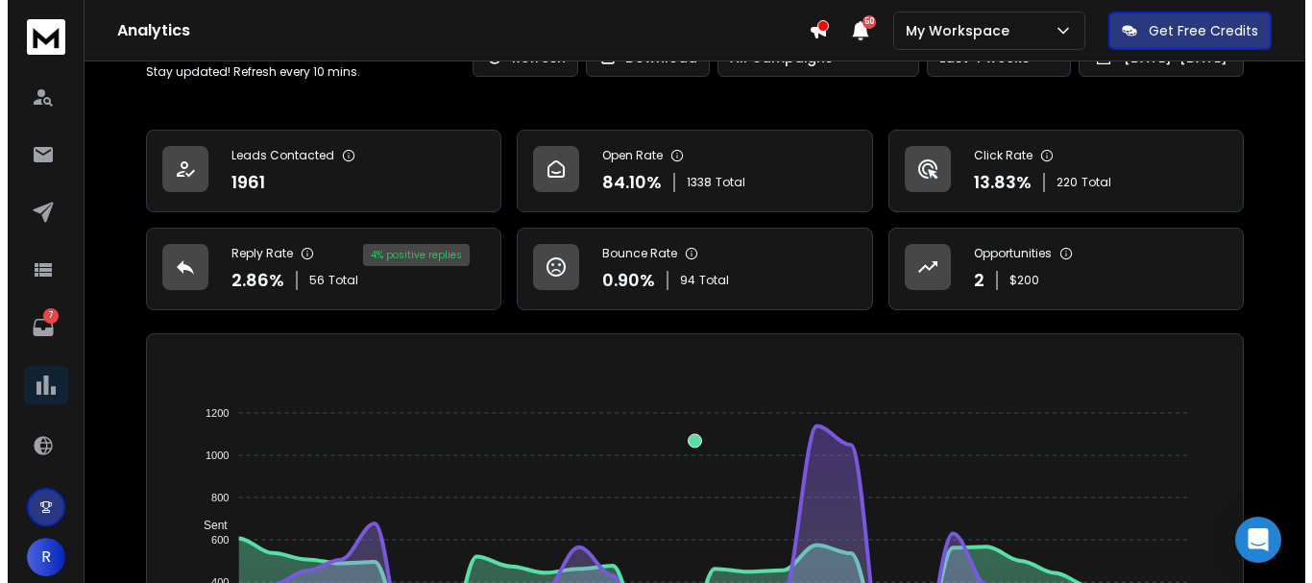
scroll to position [0, 0]
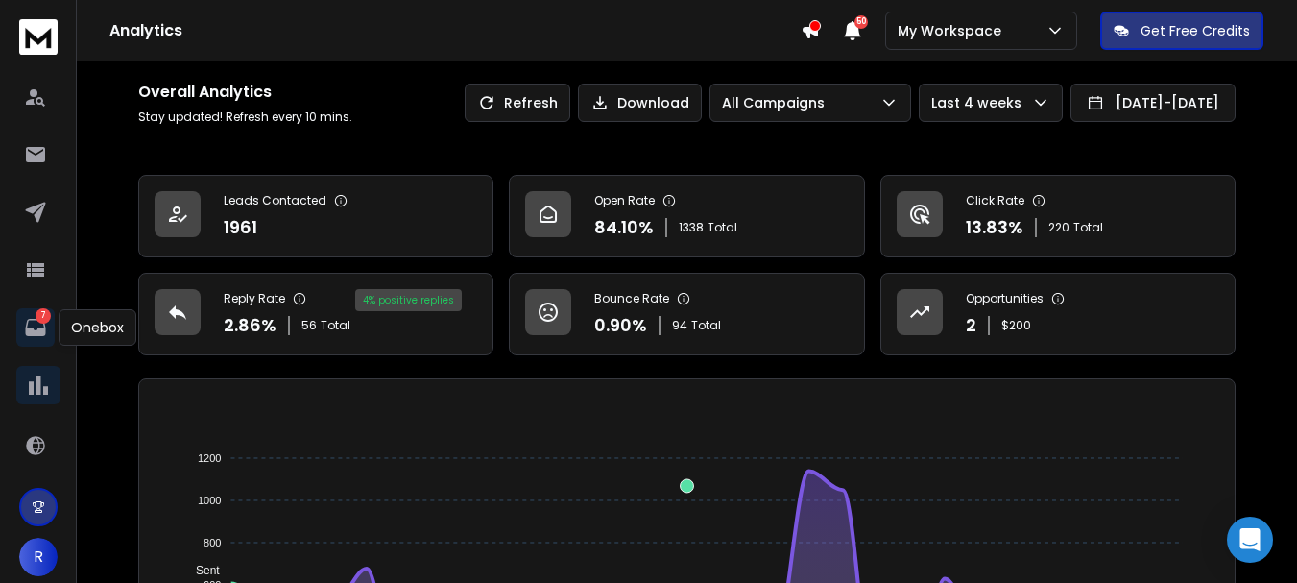
click at [32, 321] on icon at bounding box center [35, 327] width 23 height 23
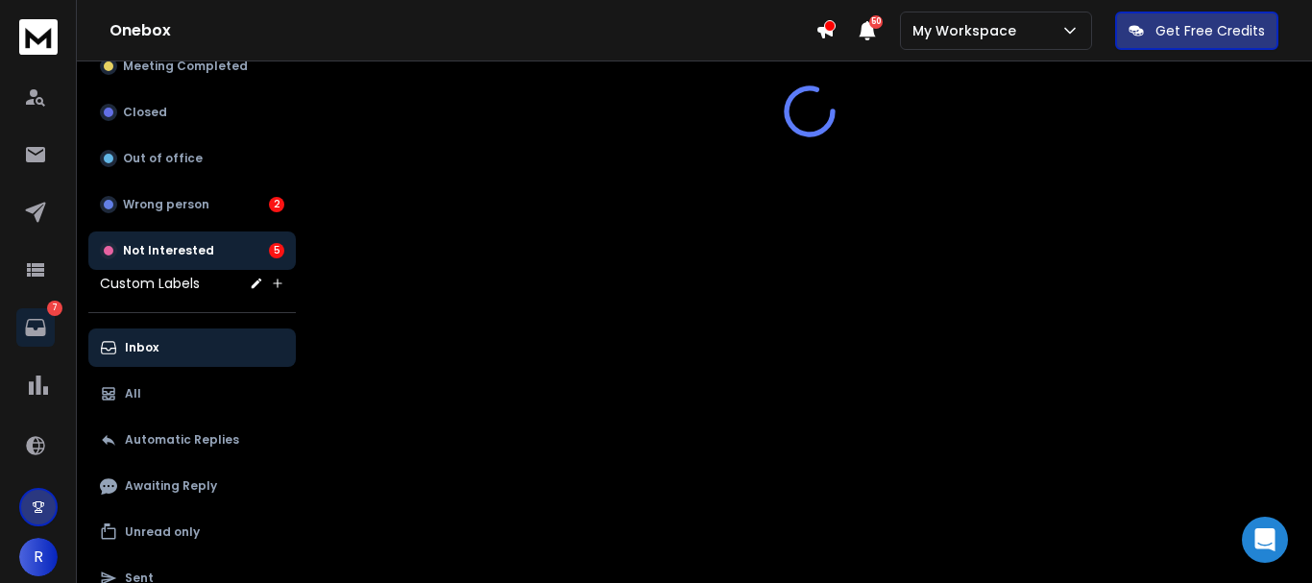
scroll to position [474, 0]
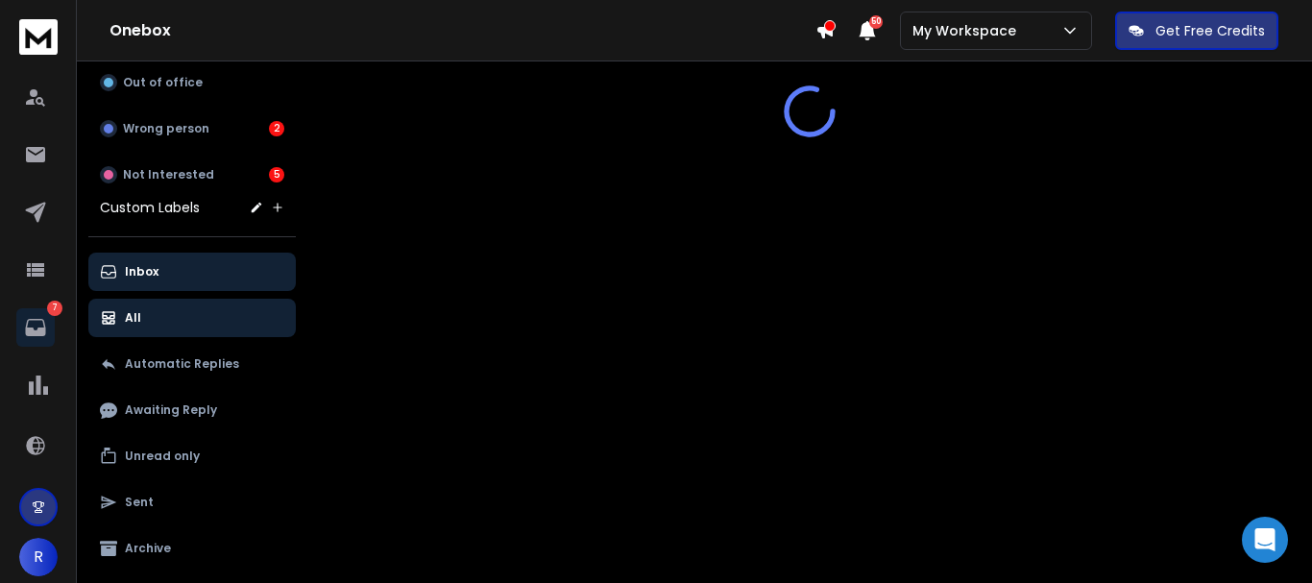
click at [208, 313] on button "All" at bounding box center [191, 318] width 207 height 38
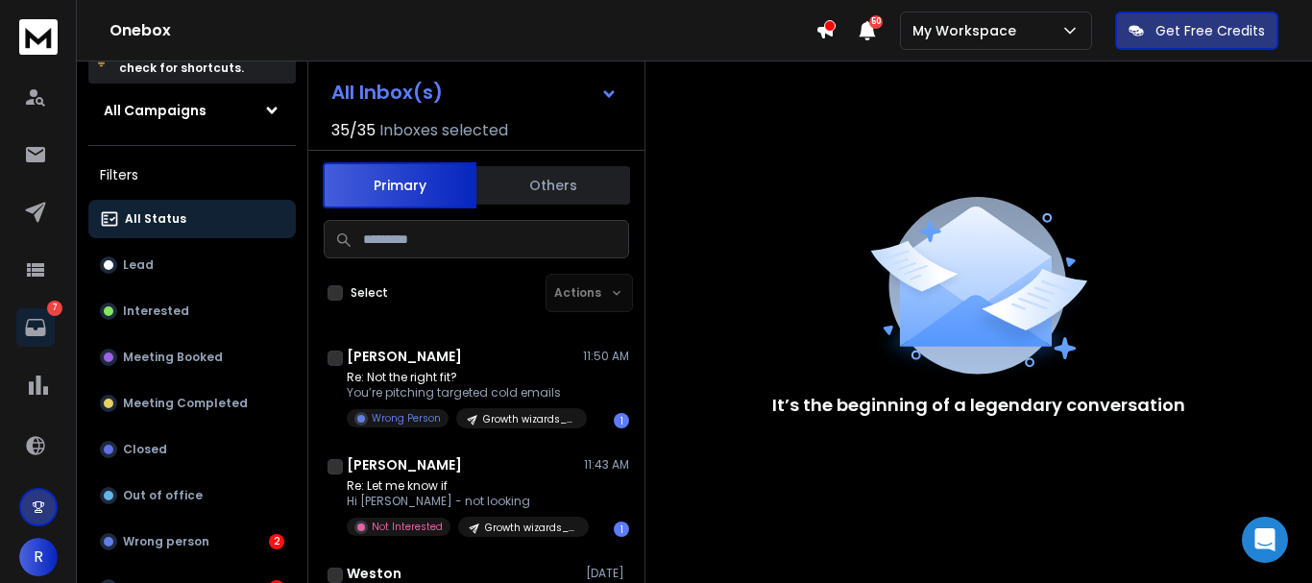
scroll to position [0, 0]
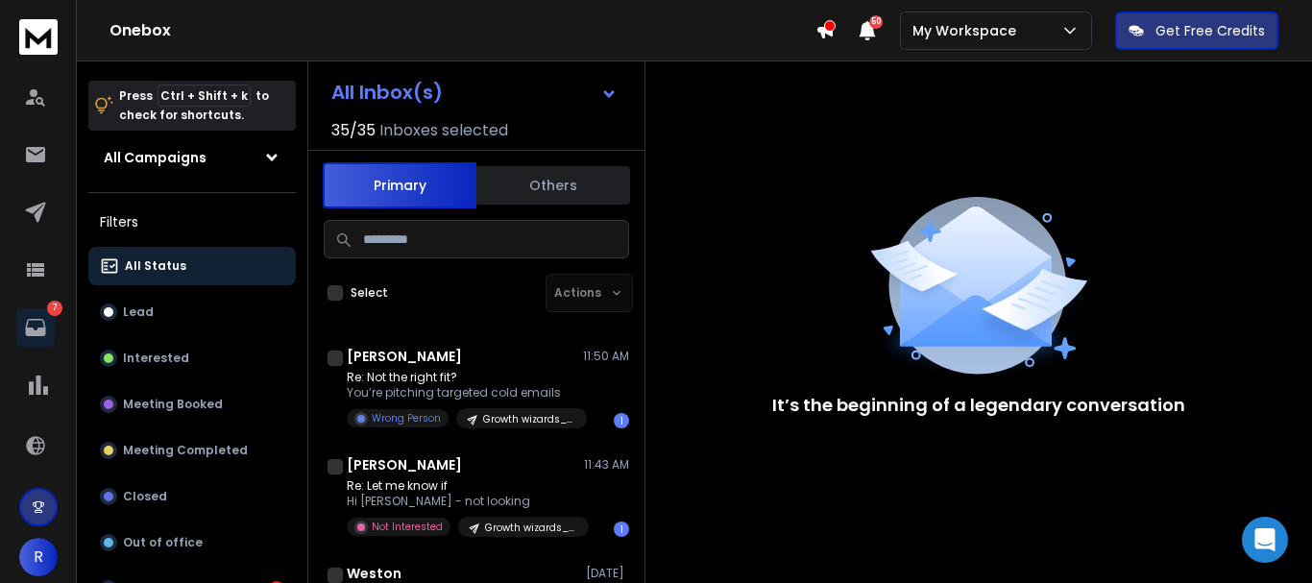
click at [198, 162] on h1 "All Campaigns" at bounding box center [155, 157] width 103 height 19
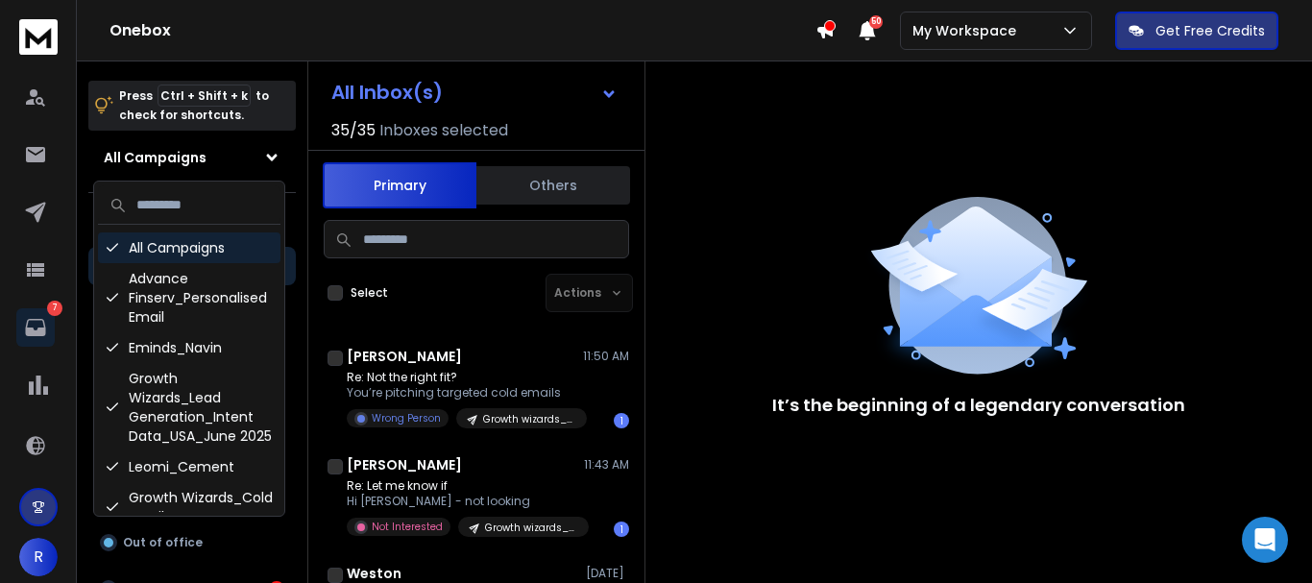
click at [210, 248] on div "All Campaigns" at bounding box center [189, 247] width 182 height 31
